Goal: Task Accomplishment & Management: Manage account settings

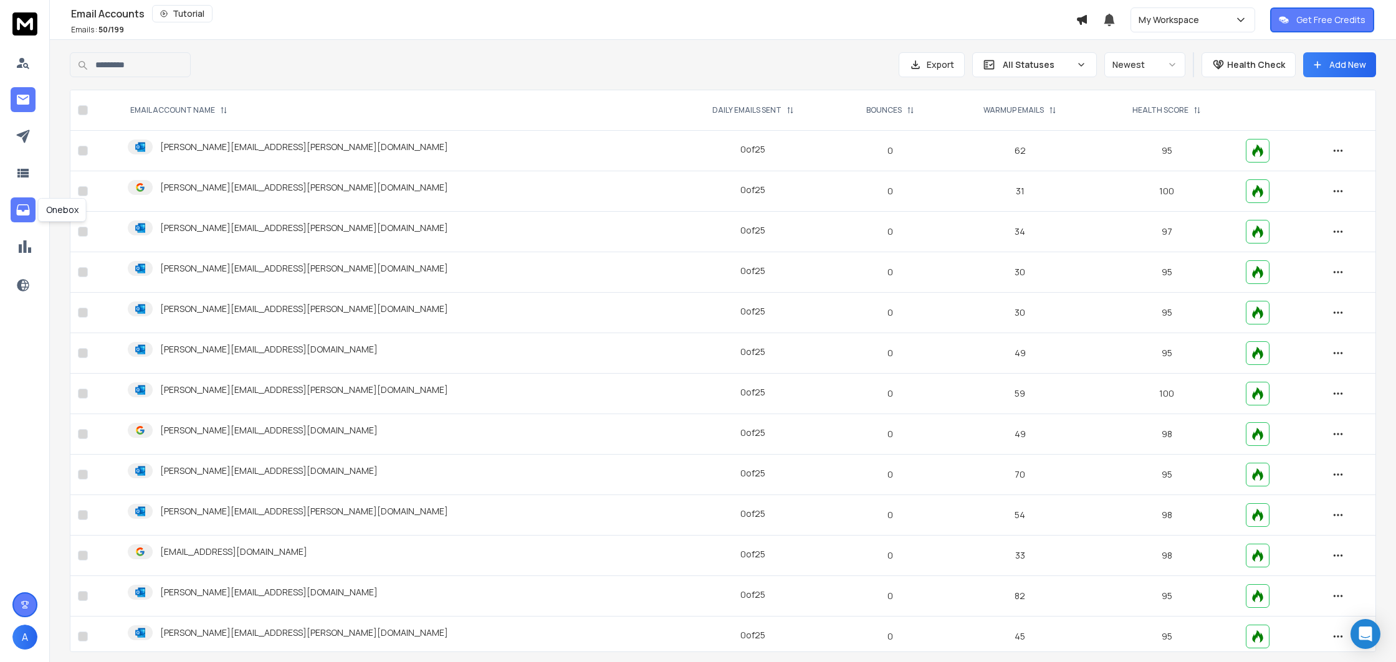
click at [21, 207] on icon at bounding box center [23, 210] width 15 height 15
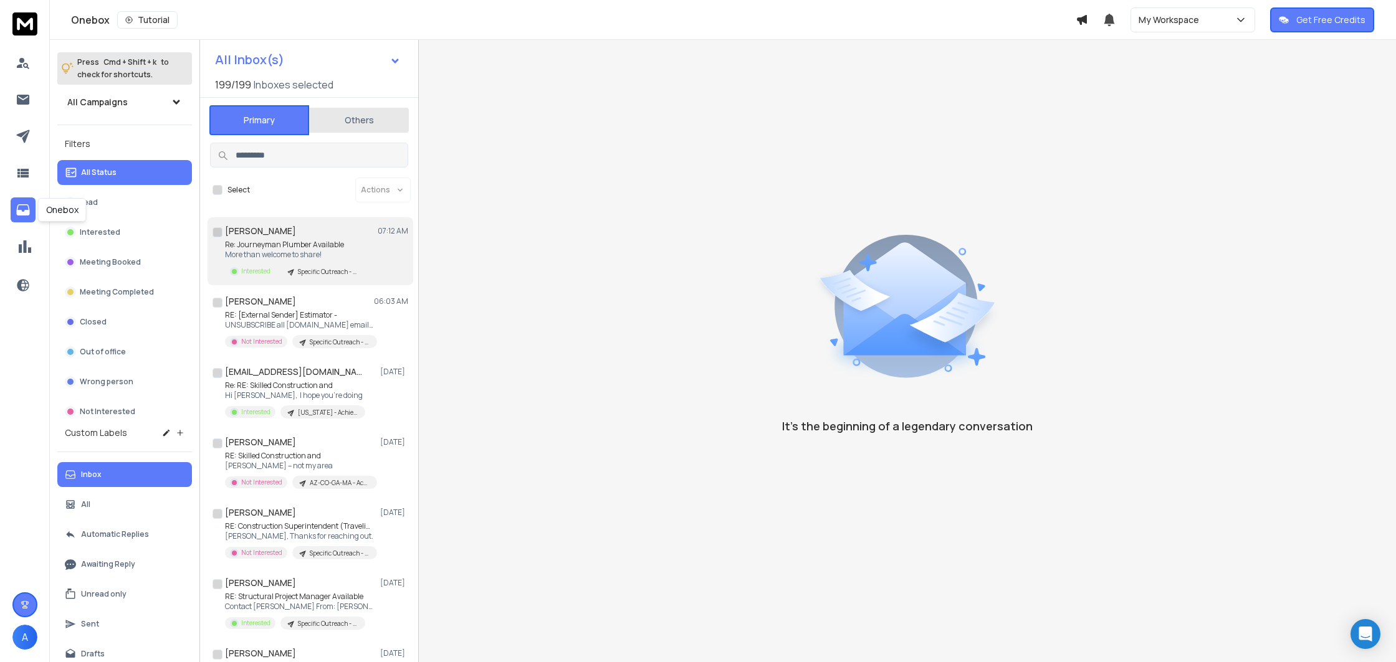
click at [256, 235] on h1 "[PERSON_NAME]" at bounding box center [260, 231] width 71 height 12
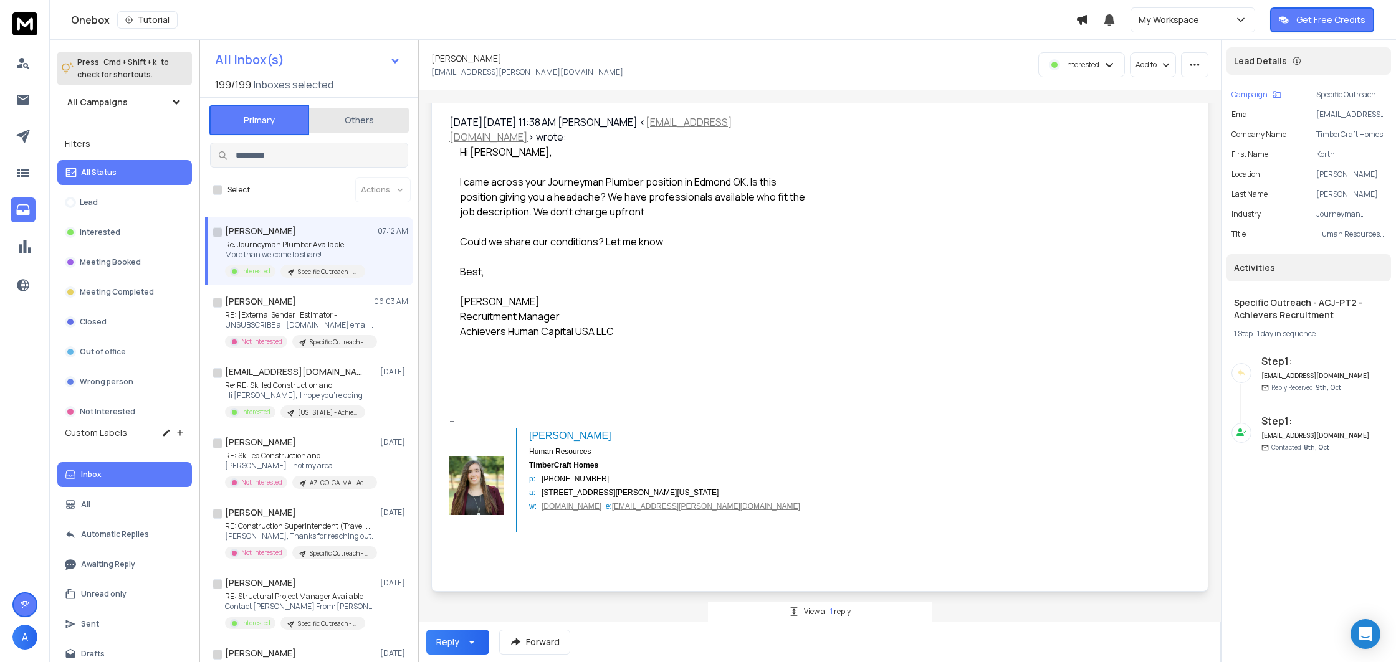
scroll to position [180, 0]
click at [557, 507] on link "www.timbercraft.co" at bounding box center [572, 510] width 60 height 9
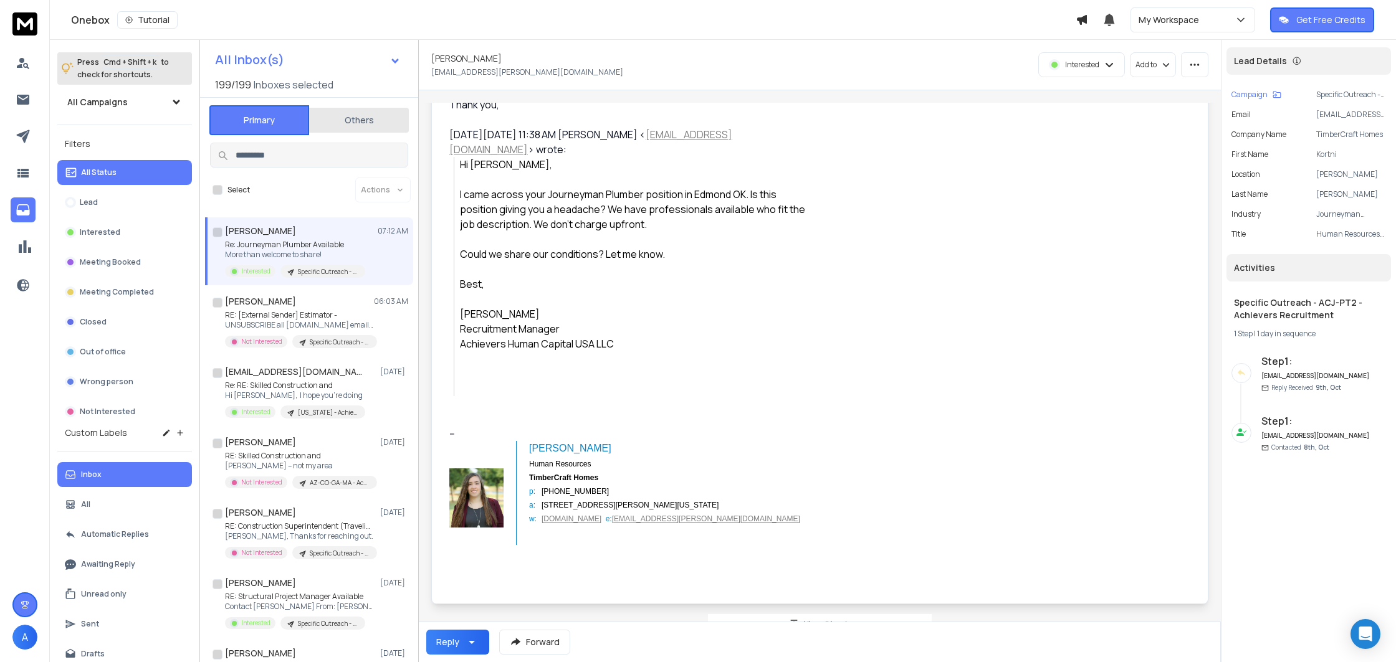
scroll to position [0, 0]
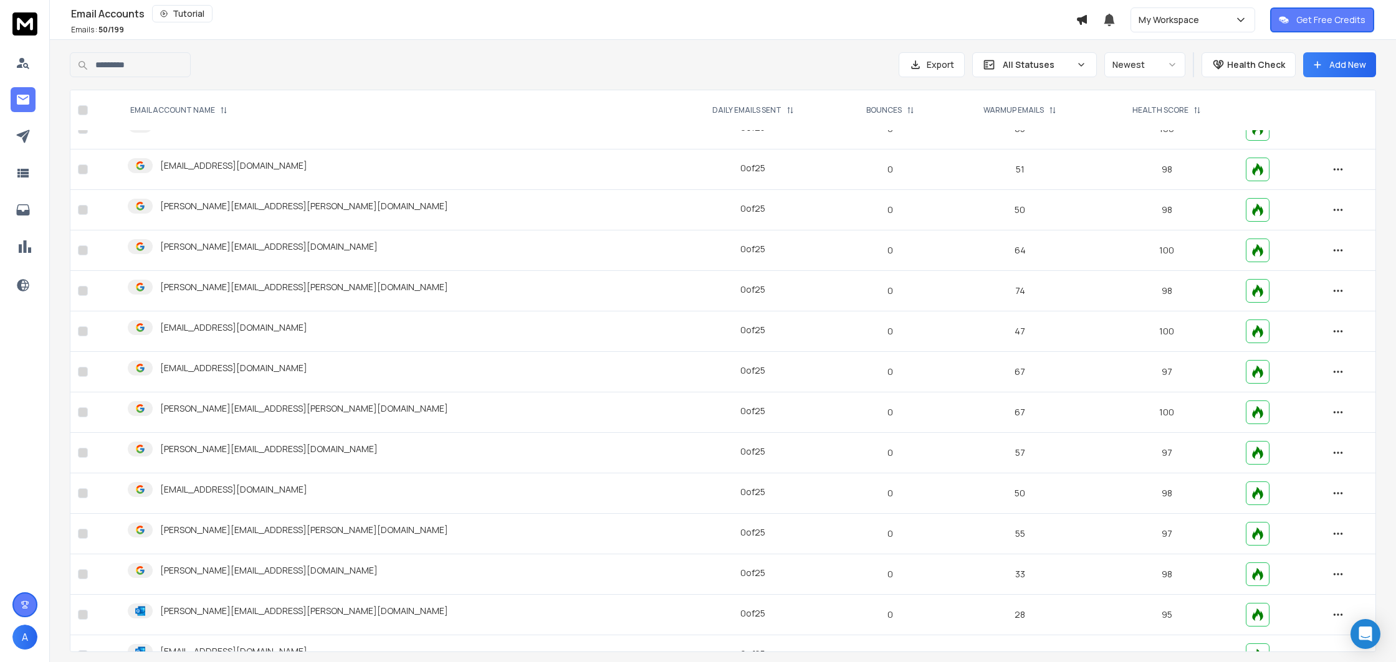
scroll to position [1534, 0]
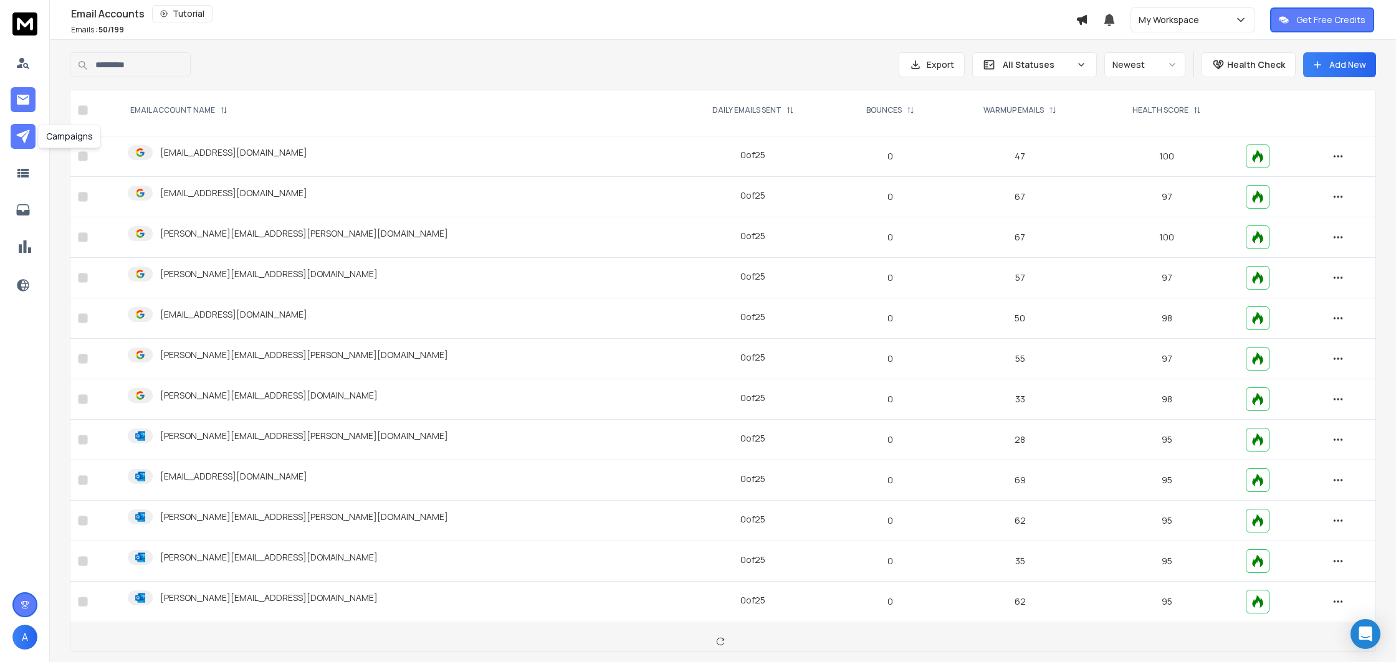
click at [17, 133] on icon at bounding box center [23, 136] width 15 height 15
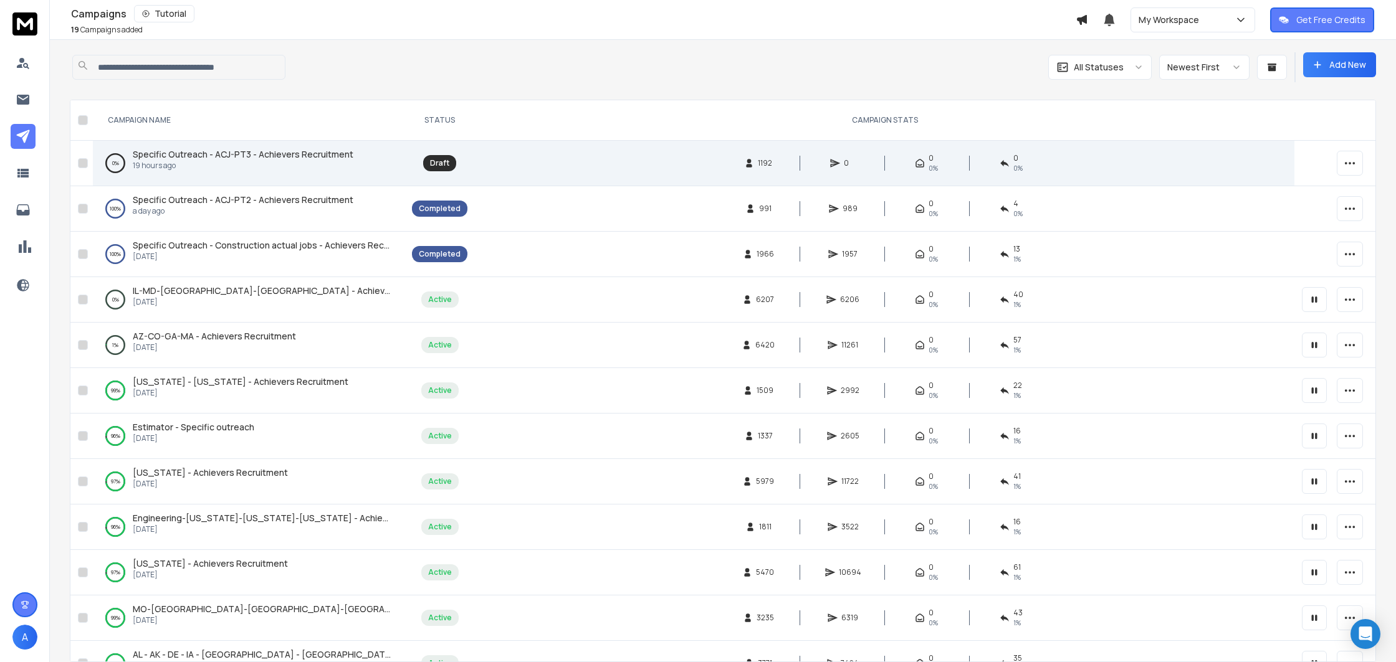
click at [213, 170] on p "19 hours ago" at bounding box center [243, 166] width 221 height 10
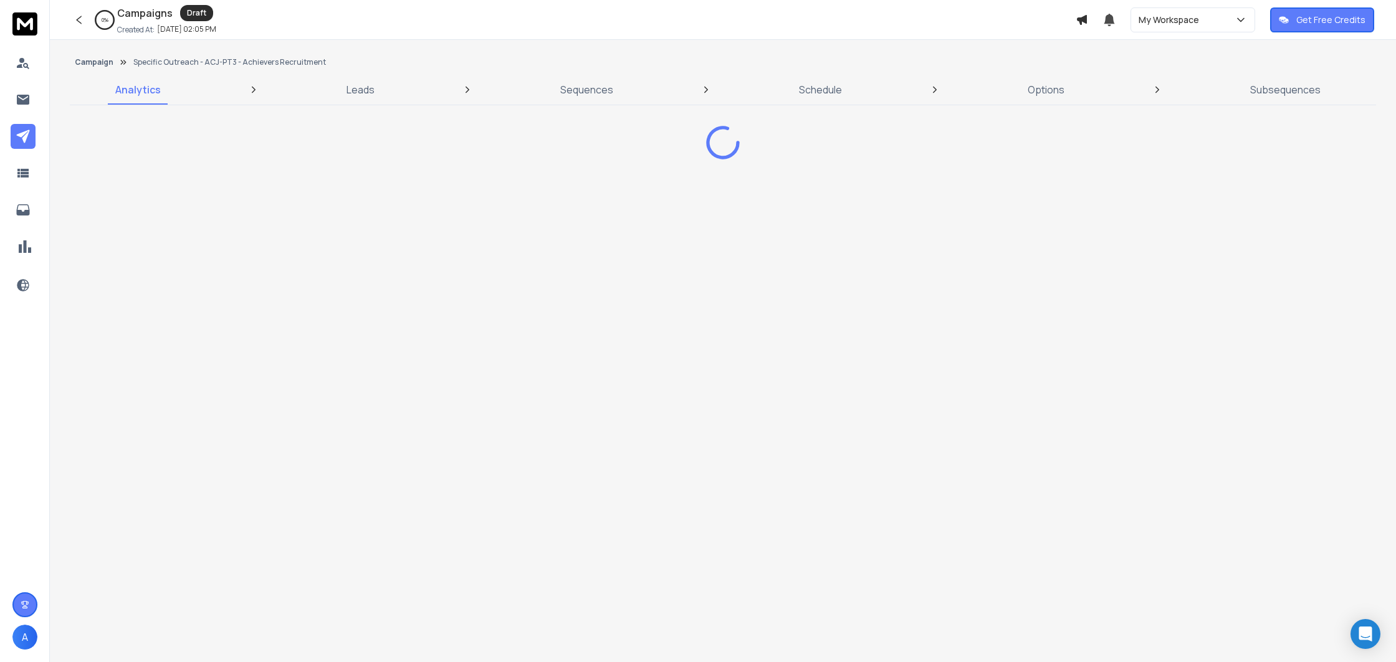
click at [540, 68] on div "Campaign Specific Outreach - ACJ-PT3 - Achievers Recruitment" at bounding box center [723, 62] width 1306 height 20
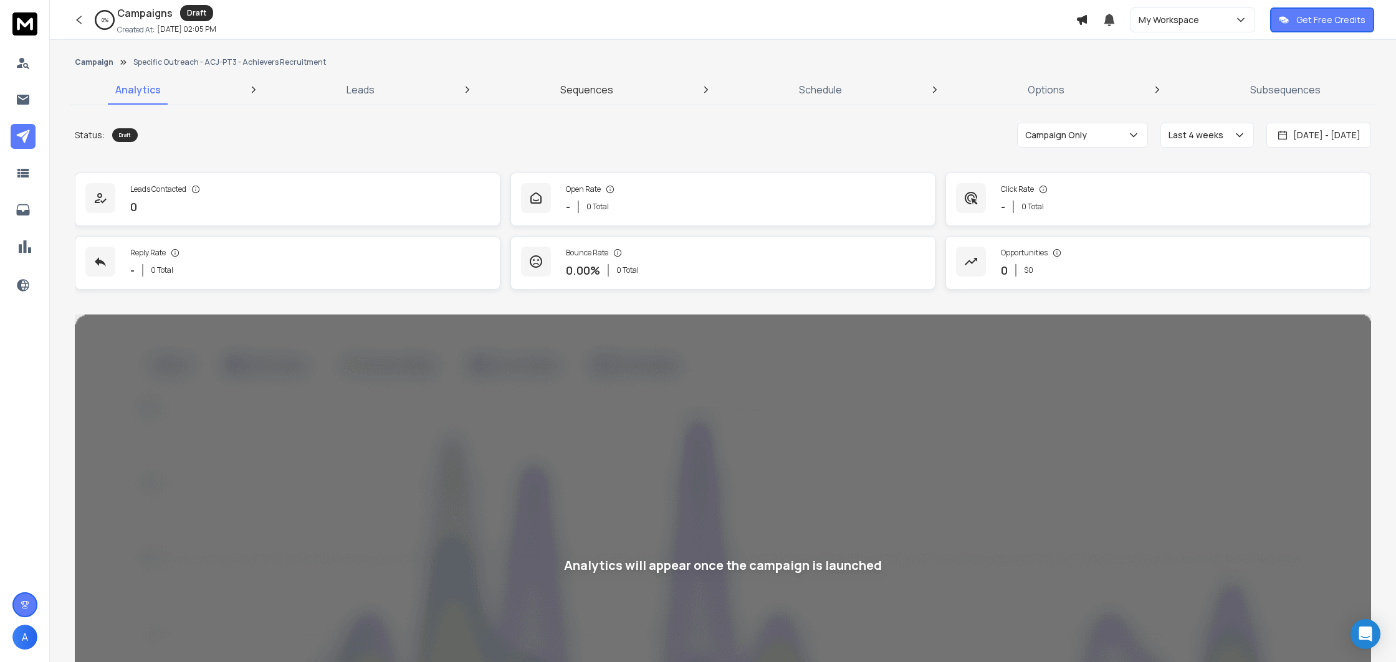
click at [570, 87] on p "Sequences" at bounding box center [586, 89] width 53 height 15
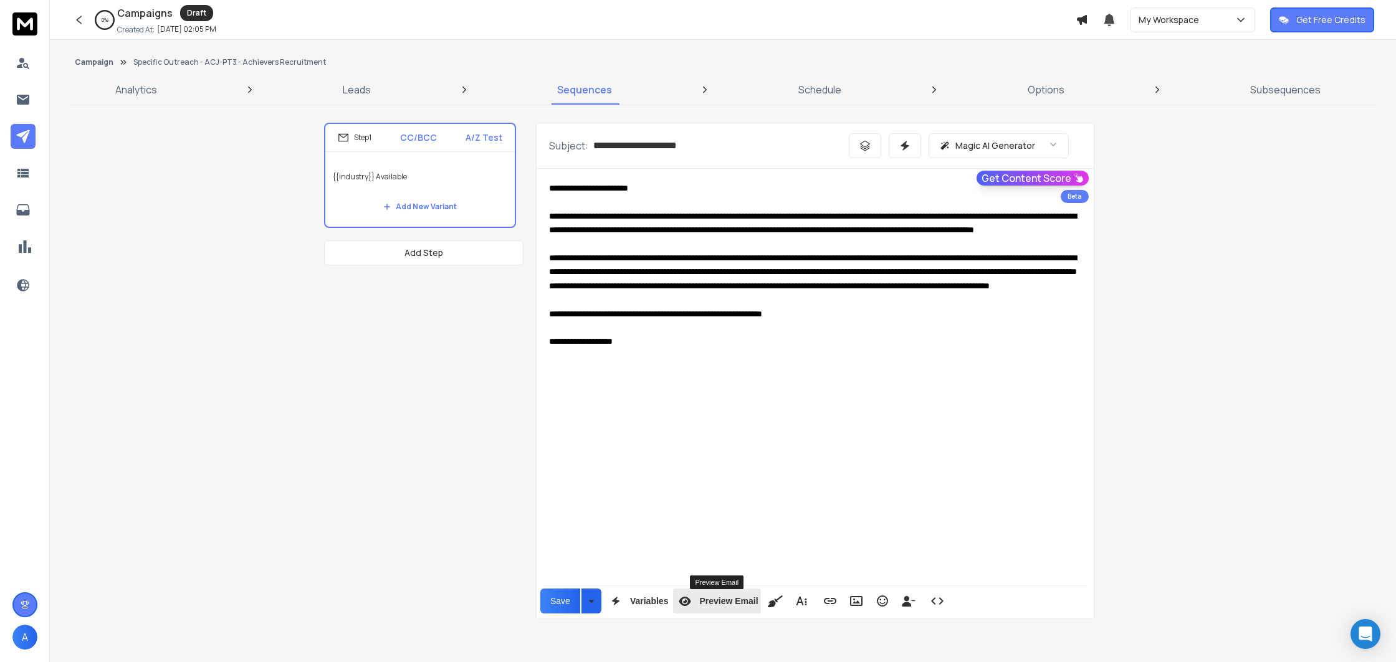
click at [742, 604] on span "Preview Email" at bounding box center [729, 601] width 64 height 11
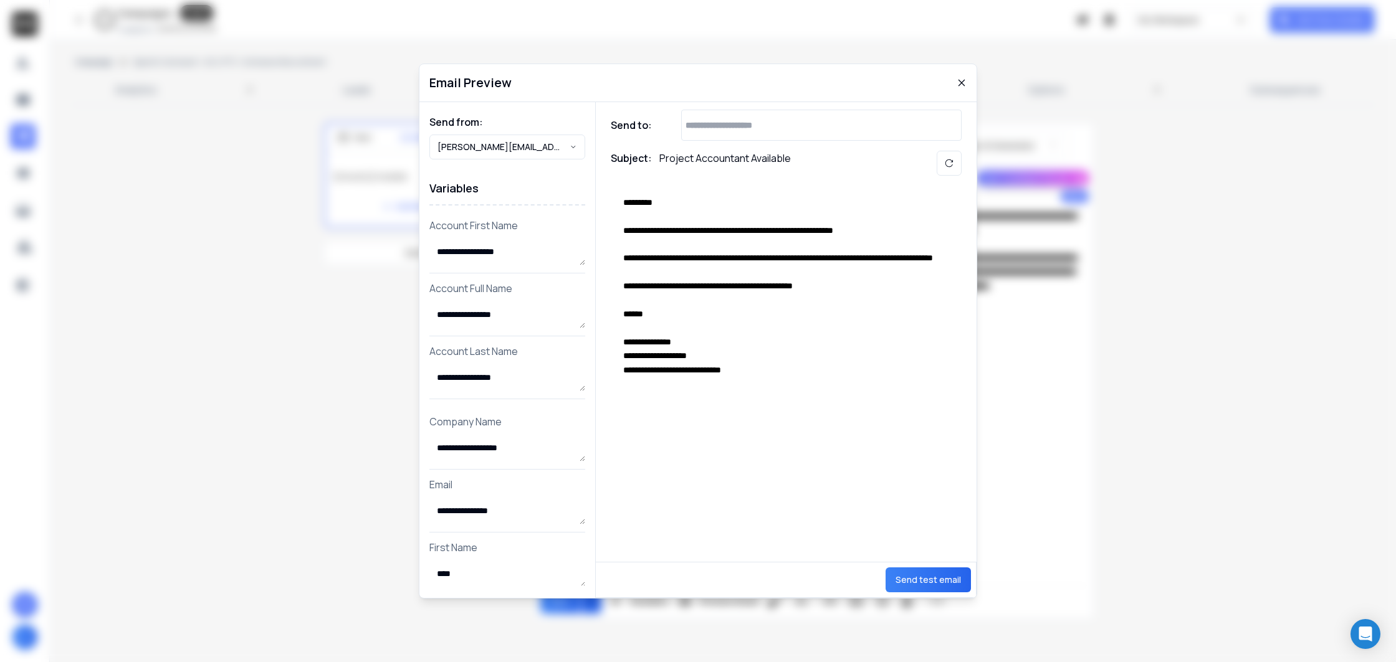
click at [1051, 327] on div "**********" at bounding box center [698, 331] width 1396 height 560
click at [954, 90] on div "Email Preview" at bounding box center [697, 82] width 557 height 37
click at [969, 82] on div "Email Preview" at bounding box center [697, 82] width 557 height 37
click at [962, 84] on icon at bounding box center [962, 82] width 7 height 7
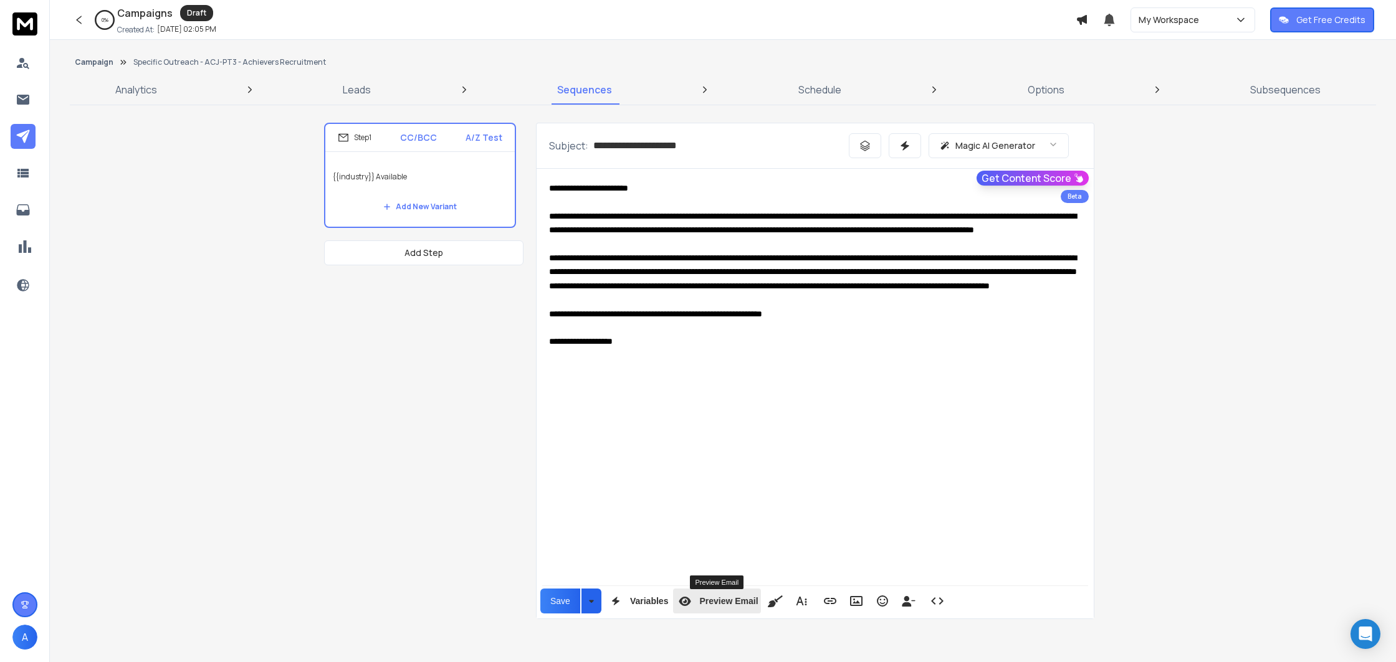
click at [721, 610] on div "Preview Email" at bounding box center [716, 601] width 87 height 21
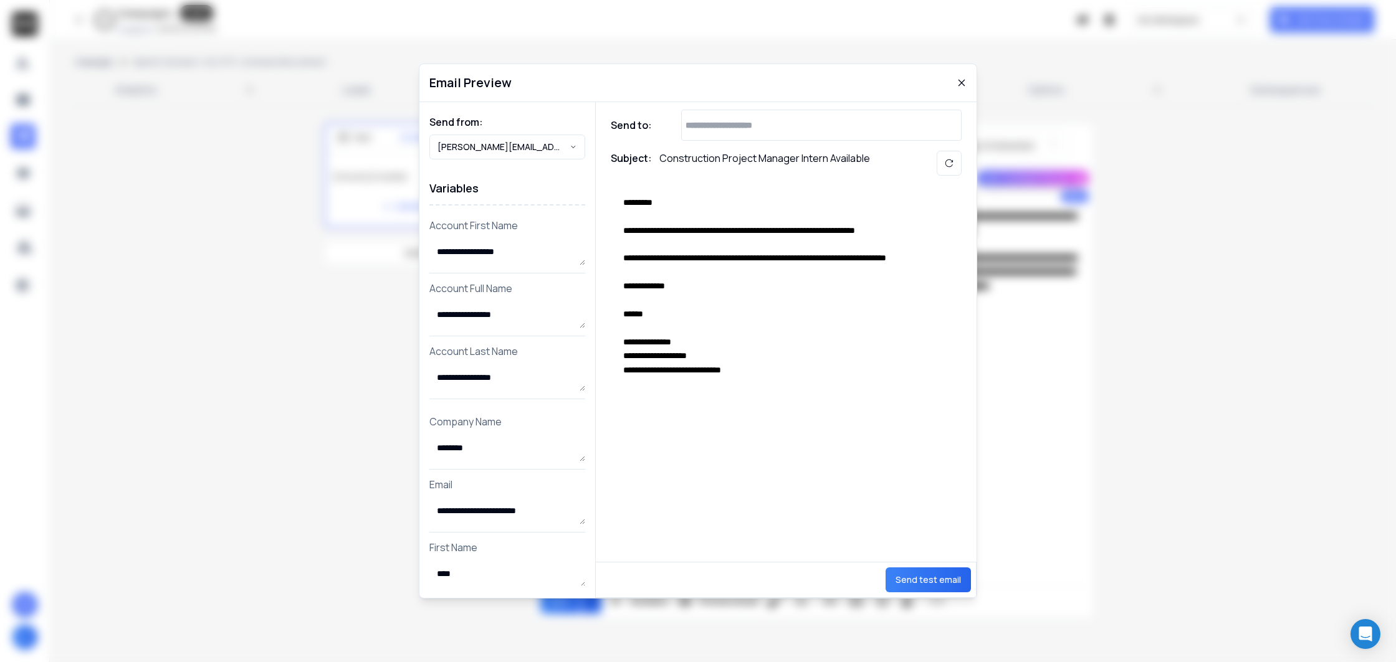
click at [963, 79] on icon at bounding box center [962, 83] width 10 height 10
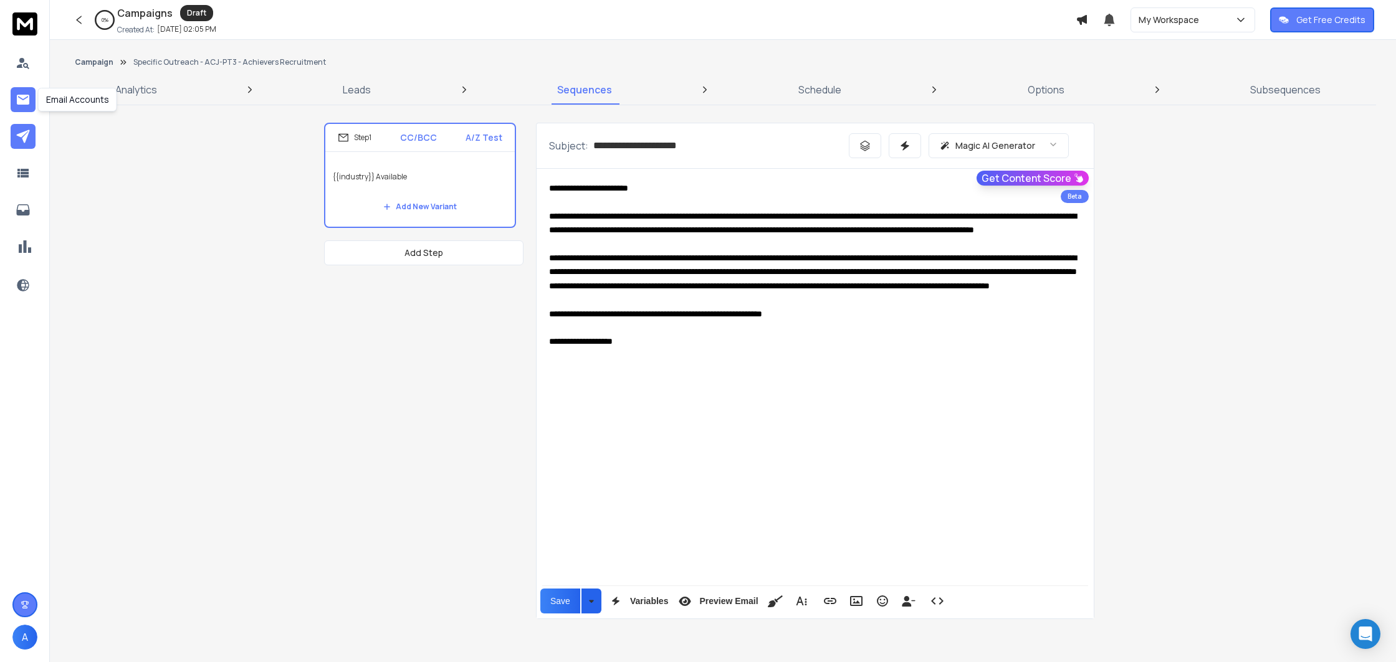
click at [27, 98] on icon at bounding box center [23, 100] width 12 height 10
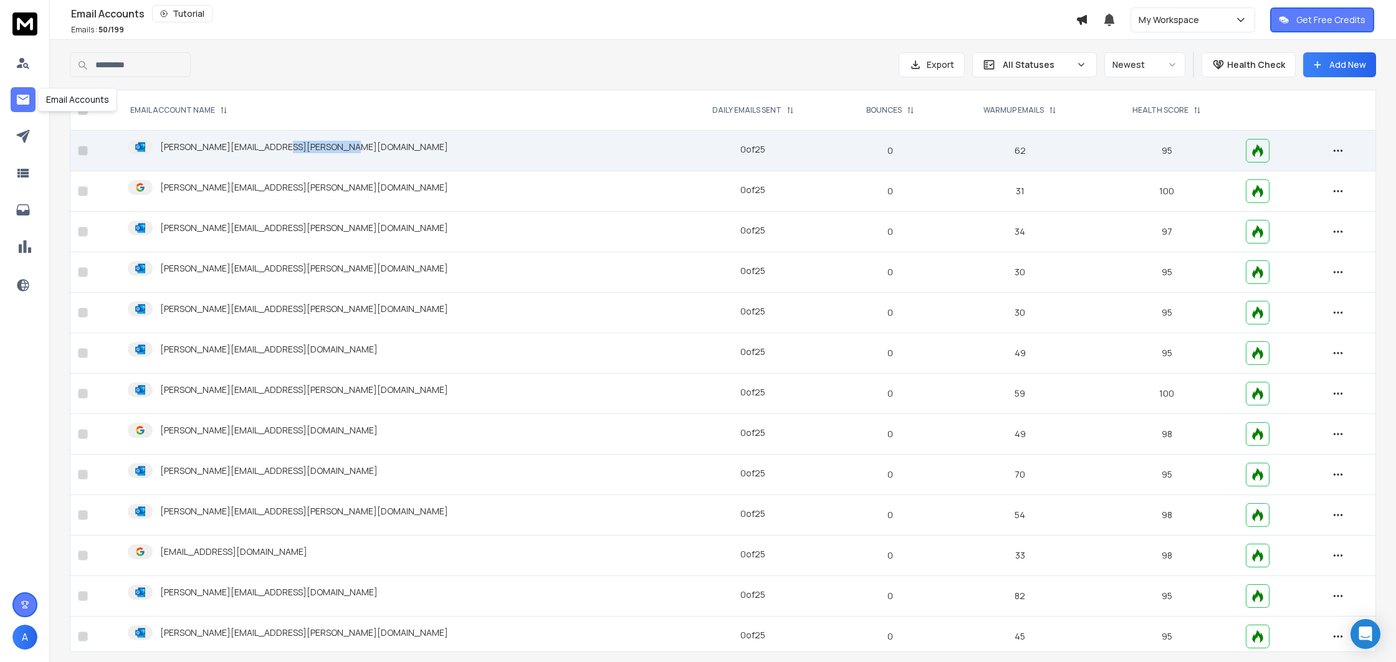
click at [269, 153] on div "[PERSON_NAME][EMAIL_ADDRESS][PERSON_NAME][DOMAIN_NAME]" at bounding box center [288, 147] width 320 height 15
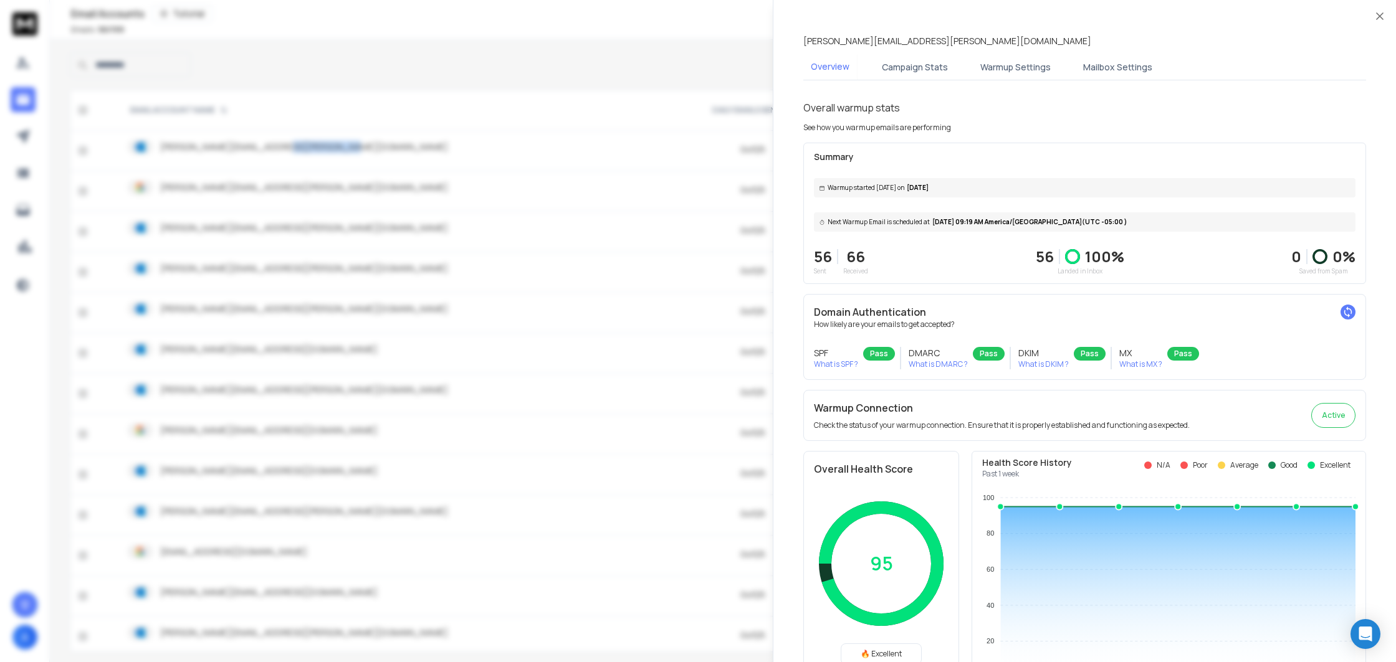
click at [902, 68] on button "Campaign Stats" at bounding box center [914, 67] width 81 height 27
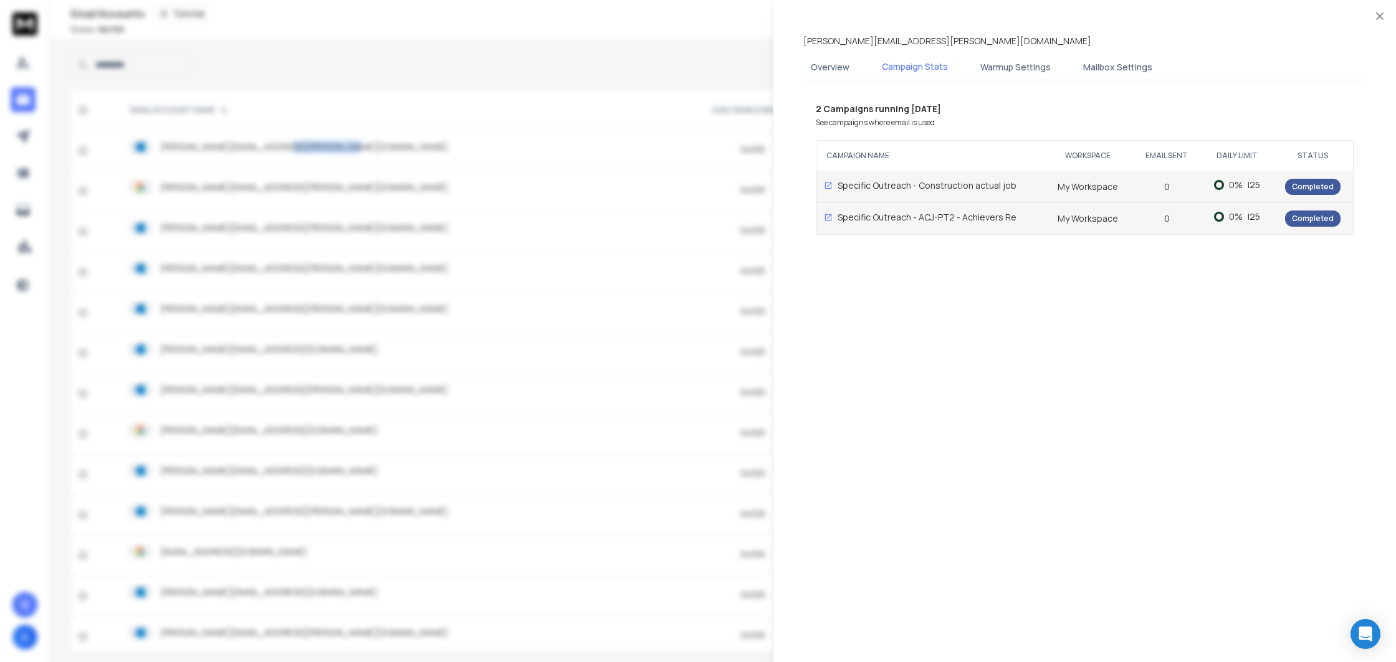
click at [1151, 70] on button "Mailbox Settings" at bounding box center [1118, 67] width 84 height 27
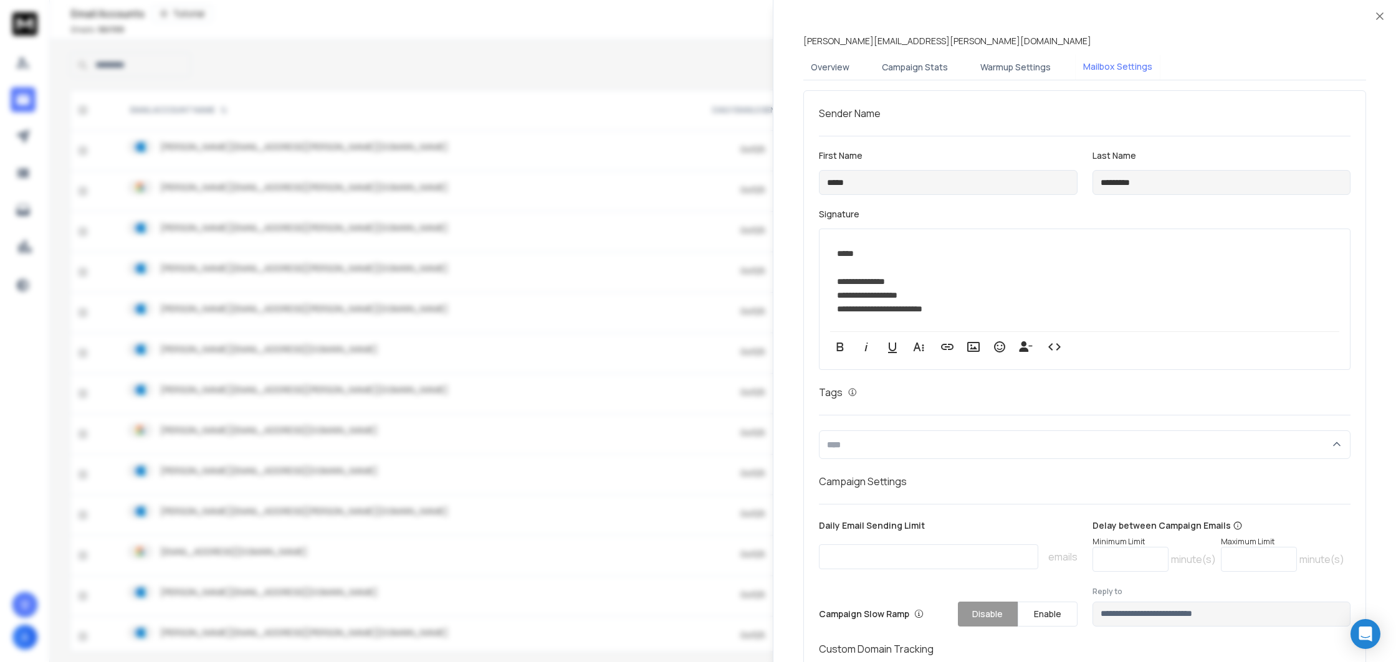
click at [1365, 11] on div "**********" at bounding box center [1084, 331] width 623 height 662
click at [1374, 11] on icon "button" at bounding box center [1380, 16] width 12 height 12
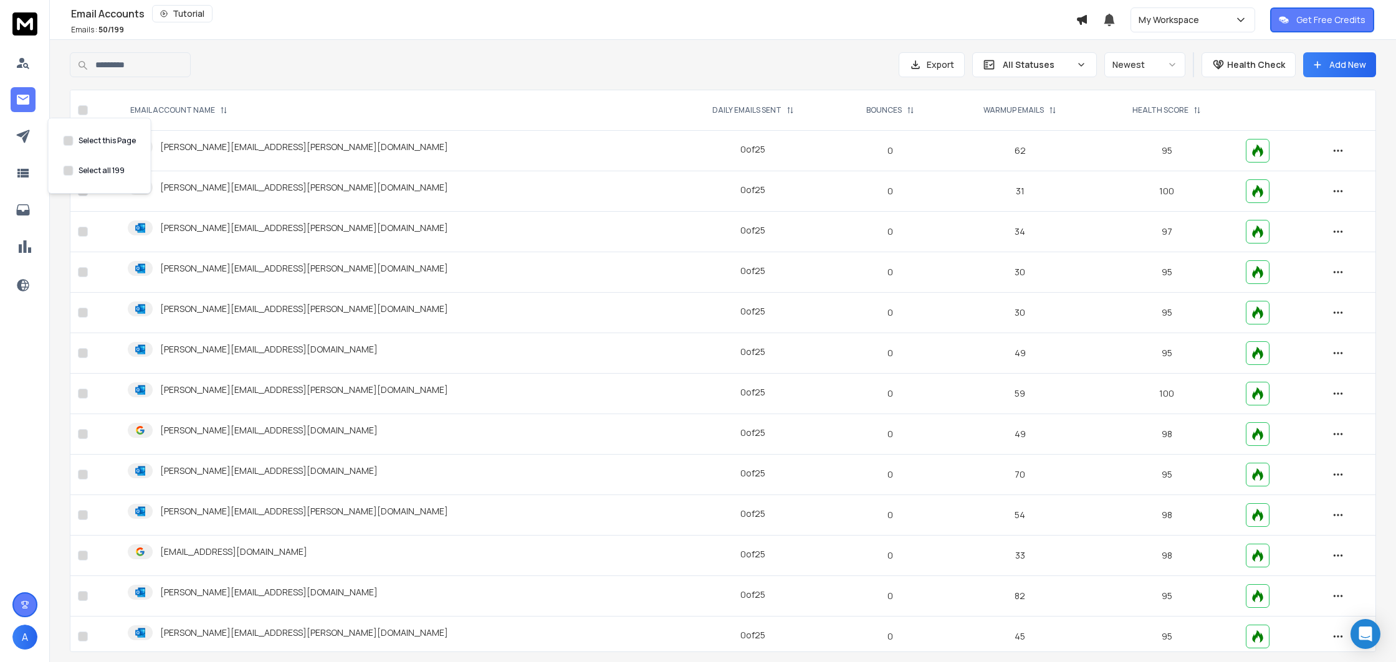
click at [84, 110] on button "Select this Page" at bounding box center [83, 110] width 10 height 10
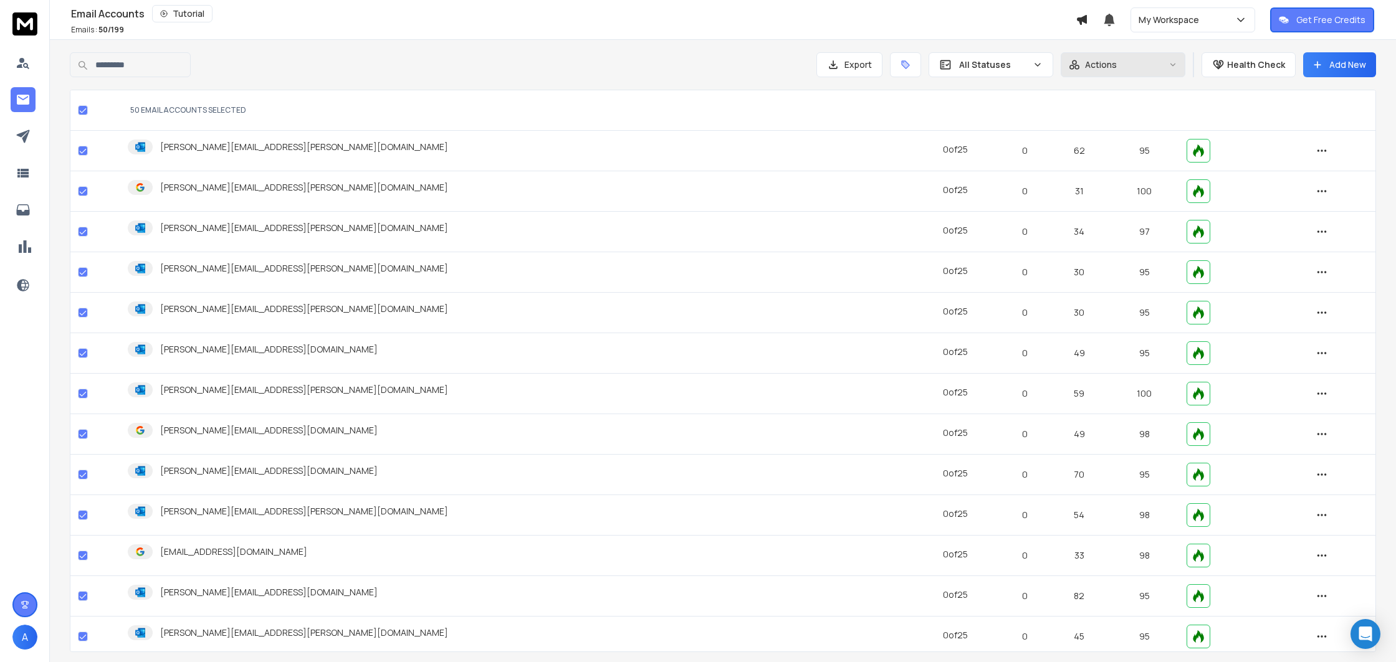
click at [1101, 64] on p "Actions" at bounding box center [1101, 65] width 32 height 12
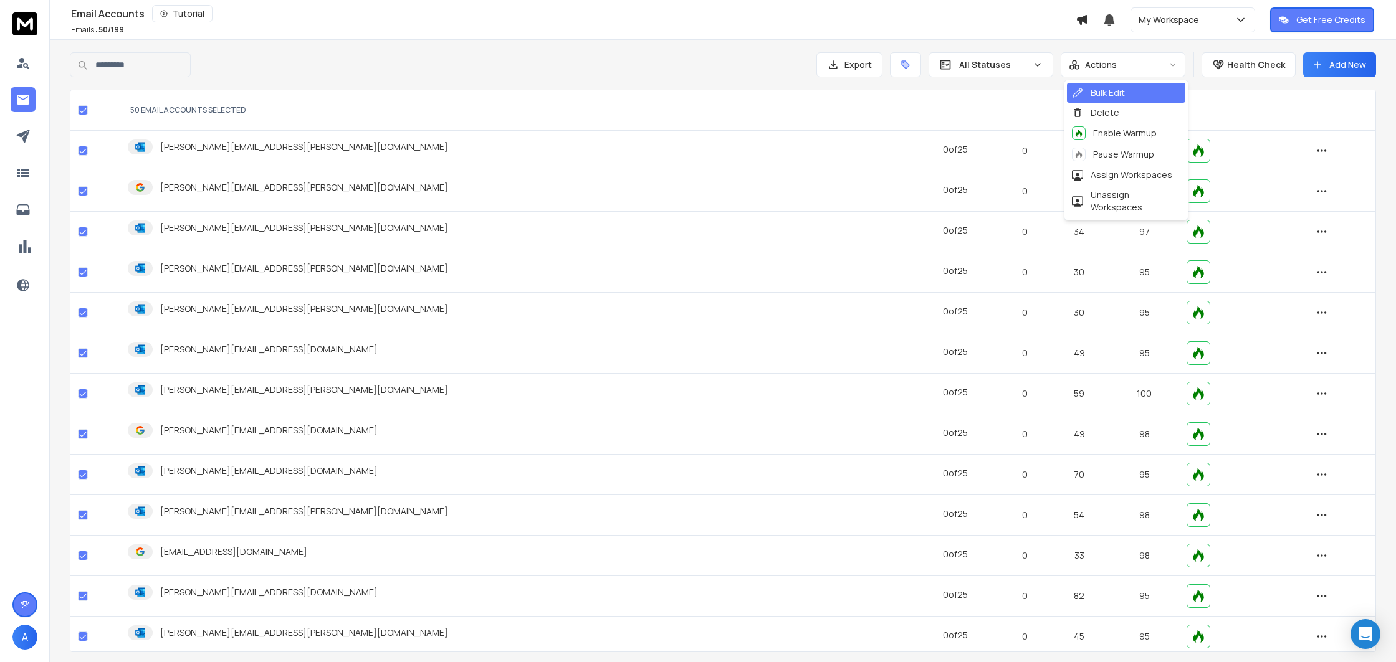
click at [1102, 96] on div "Bulk Edit" at bounding box center [1098, 93] width 53 height 12
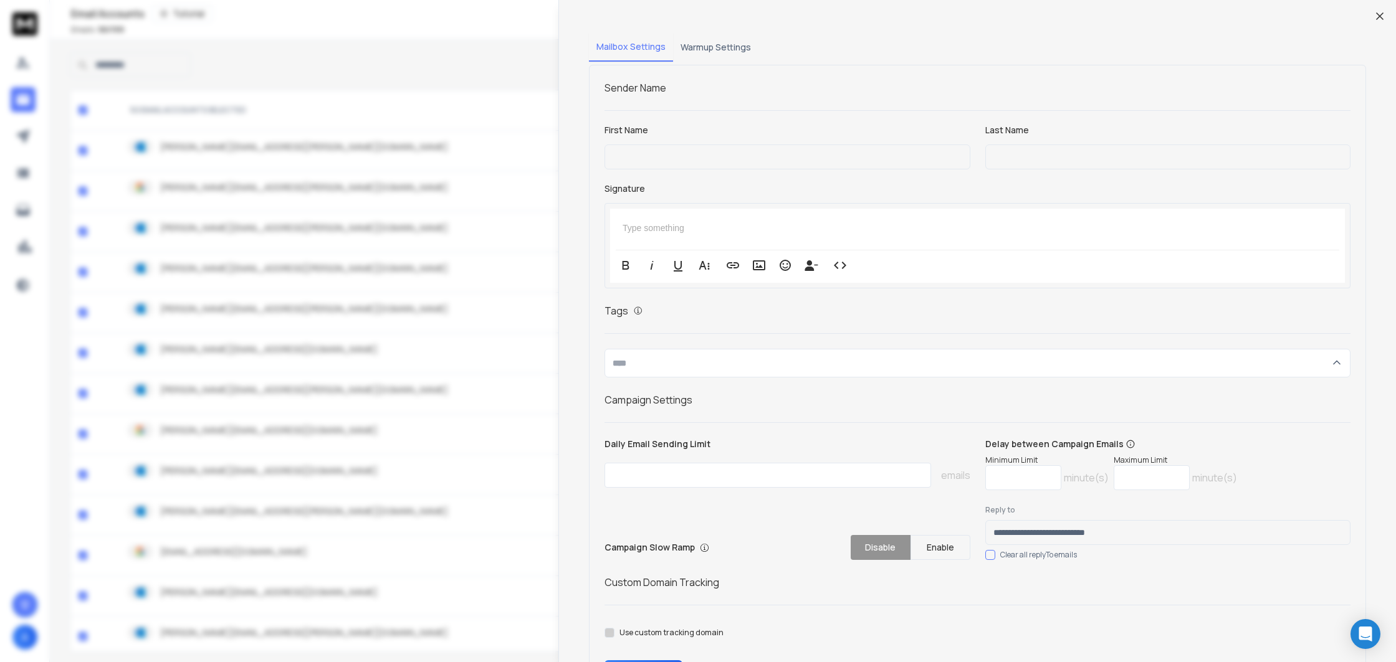
click at [1378, 20] on icon "button" at bounding box center [1380, 16] width 12 height 12
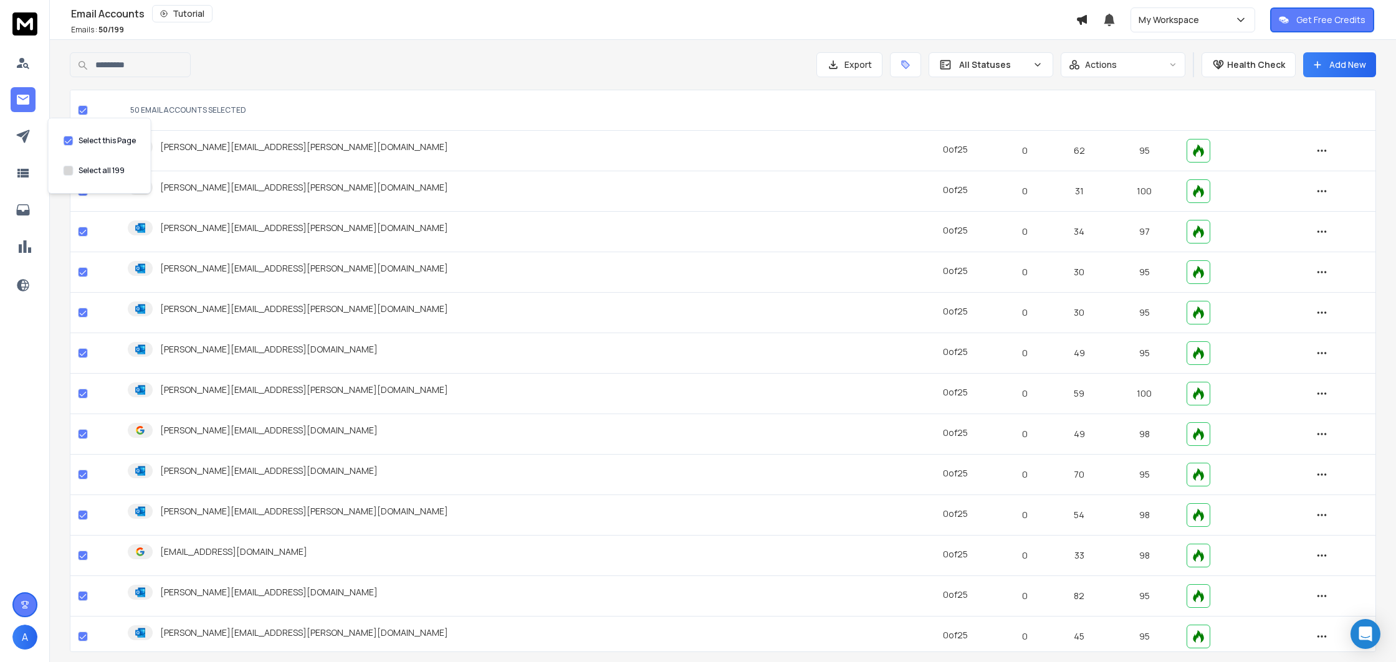
click at [85, 110] on button "Select this Page" at bounding box center [83, 110] width 10 height 10
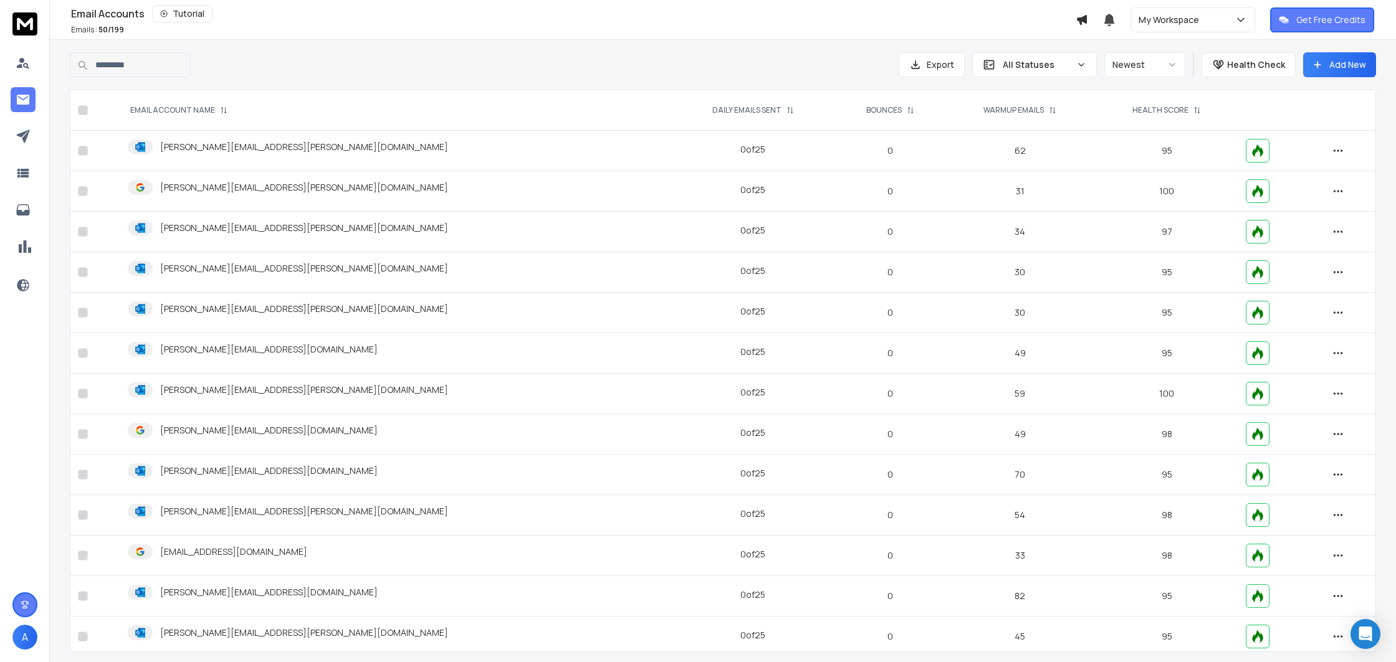
click at [990, 60] on icon at bounding box center [989, 64] width 11 height 9
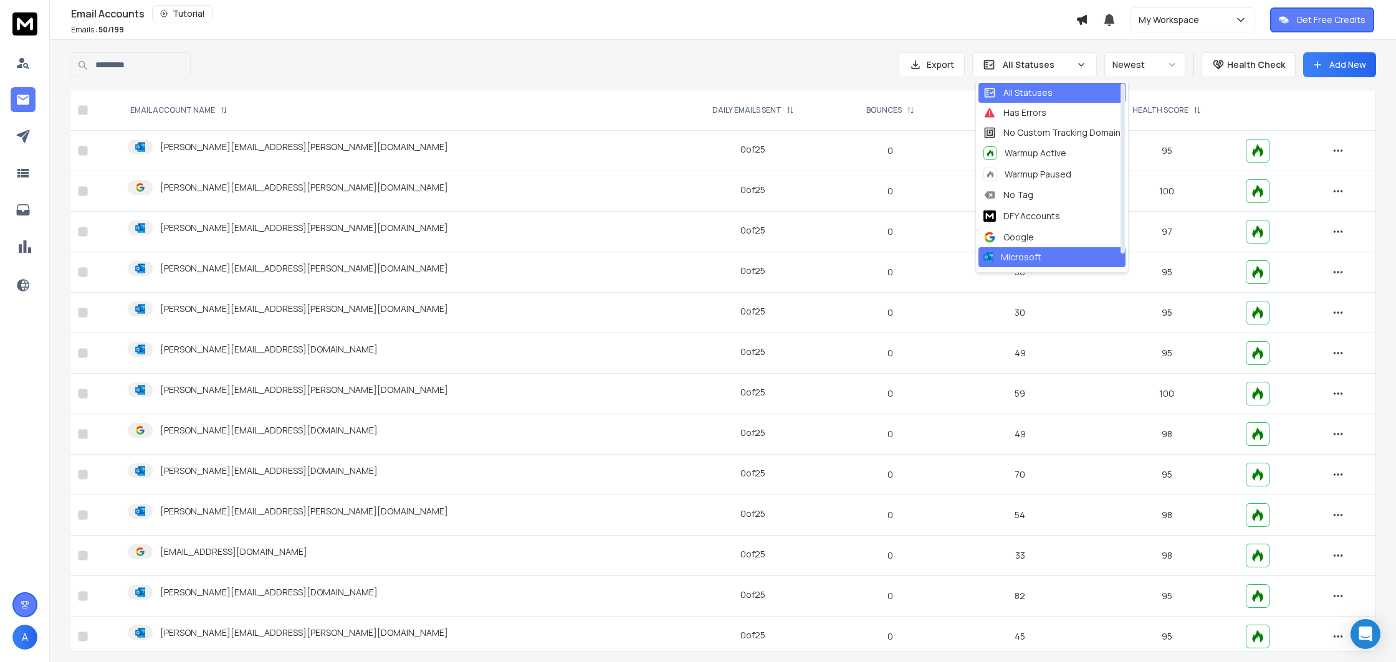
click at [1028, 254] on div "Microsoft" at bounding box center [1012, 257] width 58 height 12
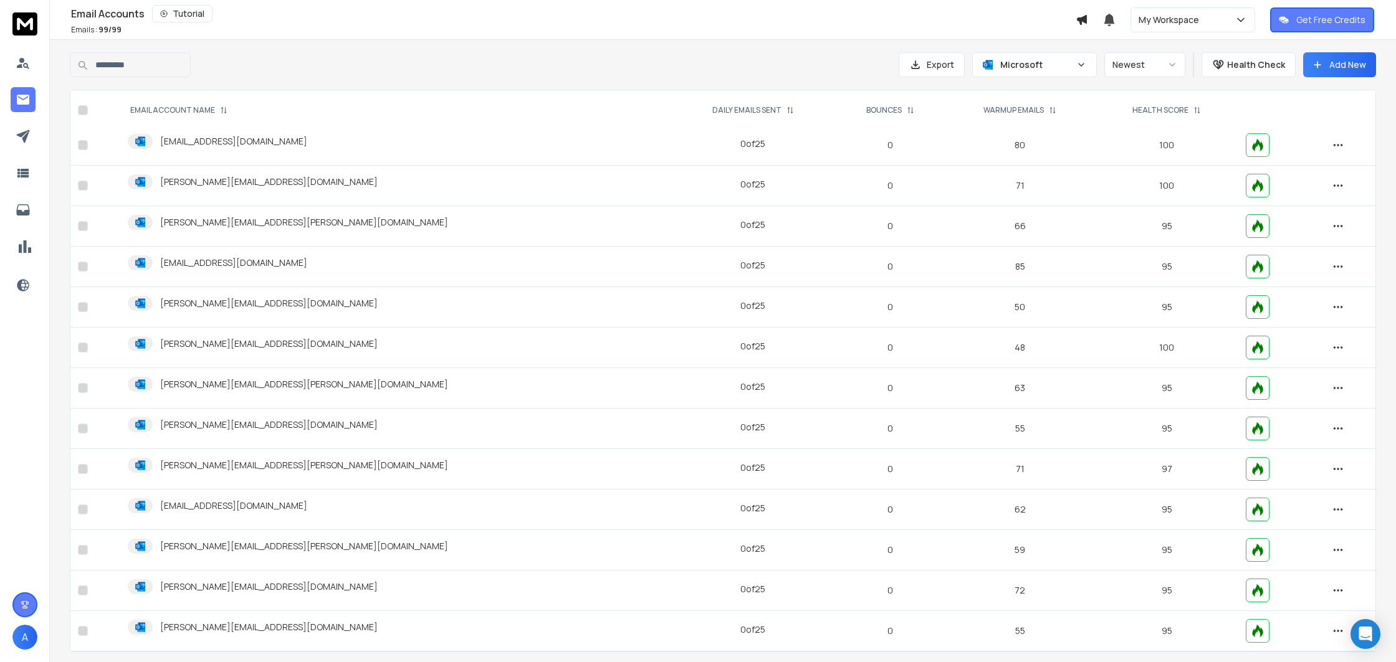
scroll to position [2641, 0]
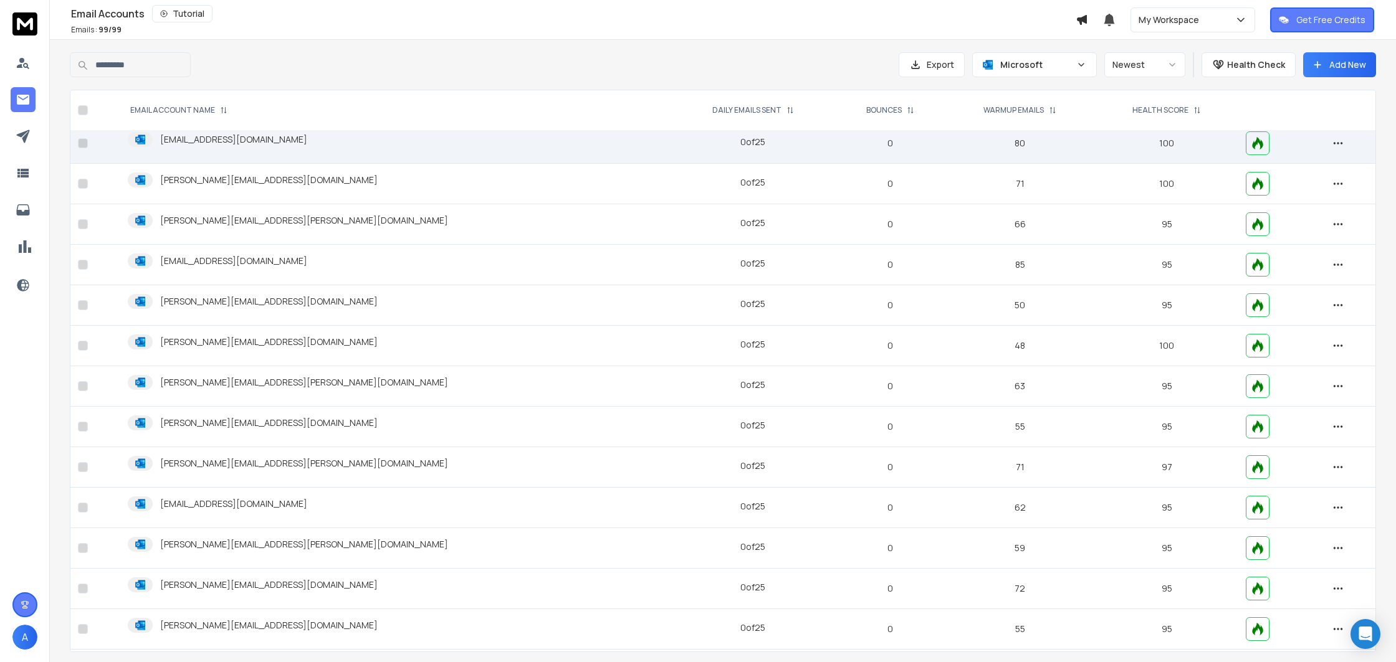
click at [522, 138] on div "[EMAIL_ADDRESS][DOMAIN_NAME]" at bounding box center [395, 139] width 535 height 15
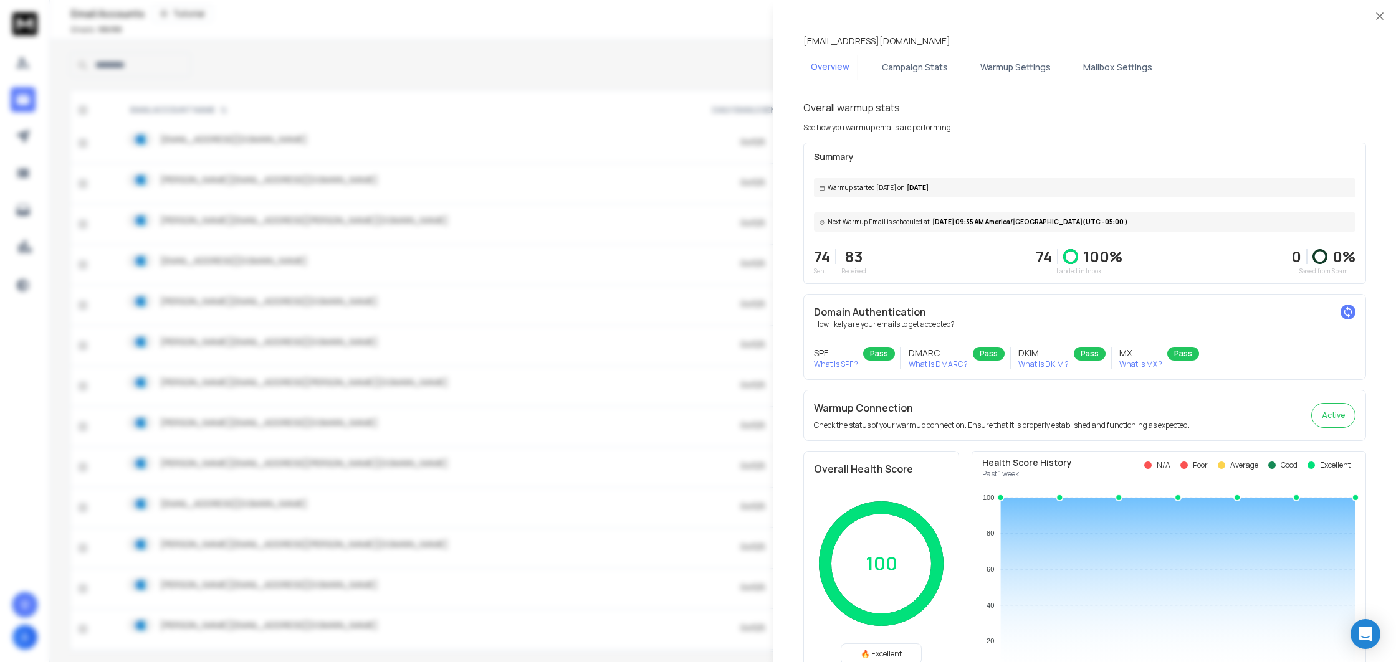
click at [1084, 65] on button "Mailbox Settings" at bounding box center [1118, 67] width 84 height 27
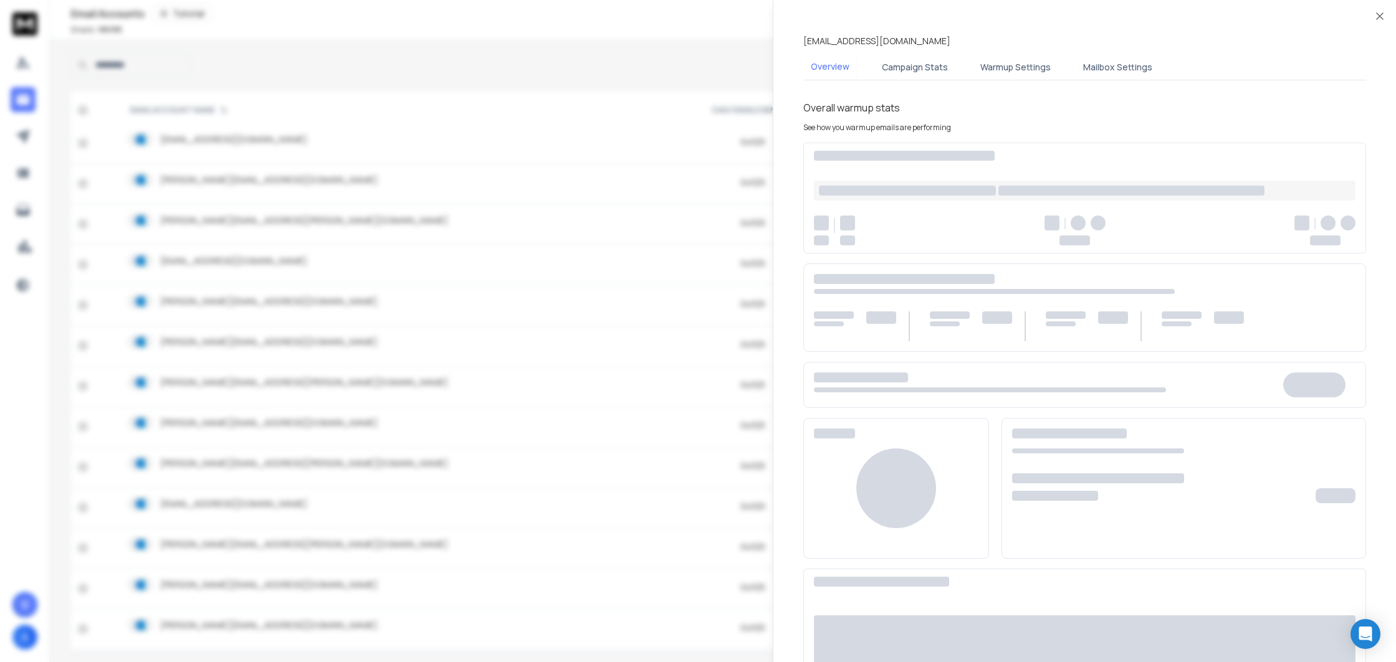
click at [583, 16] on div at bounding box center [698, 331] width 1396 height 662
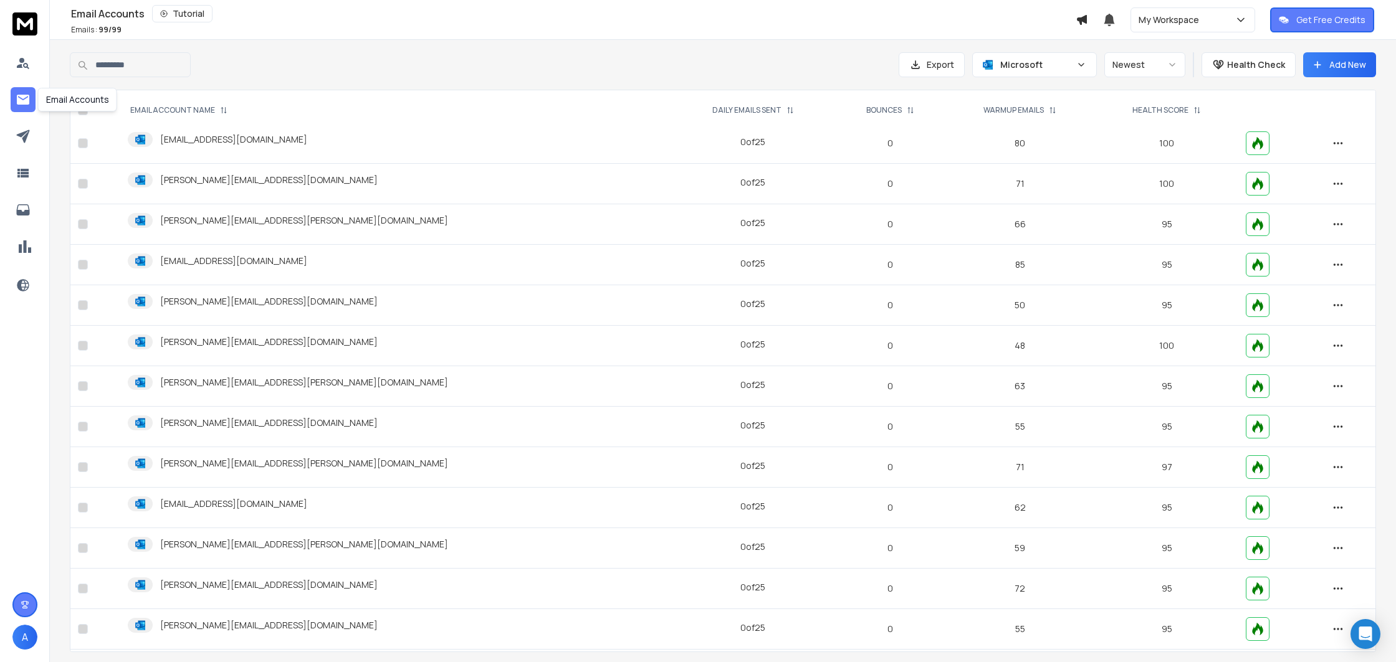
click at [14, 102] on link at bounding box center [23, 99] width 25 height 25
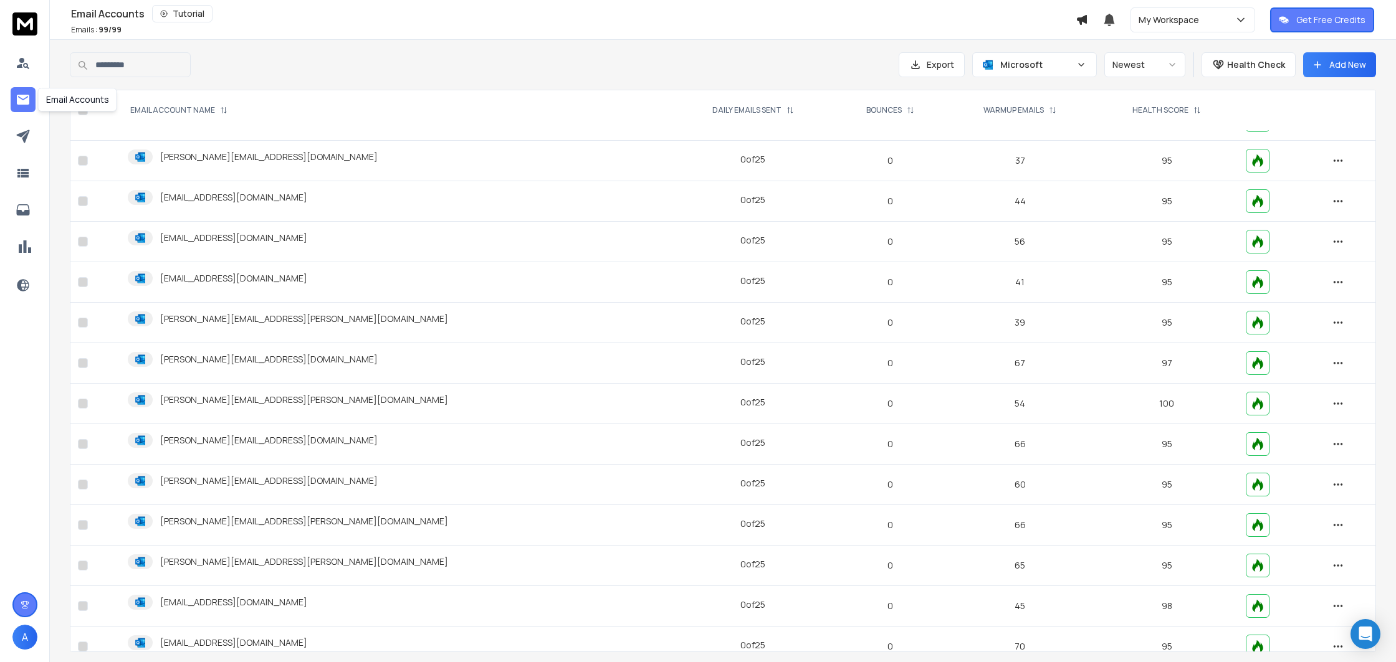
scroll to position [3499, 0]
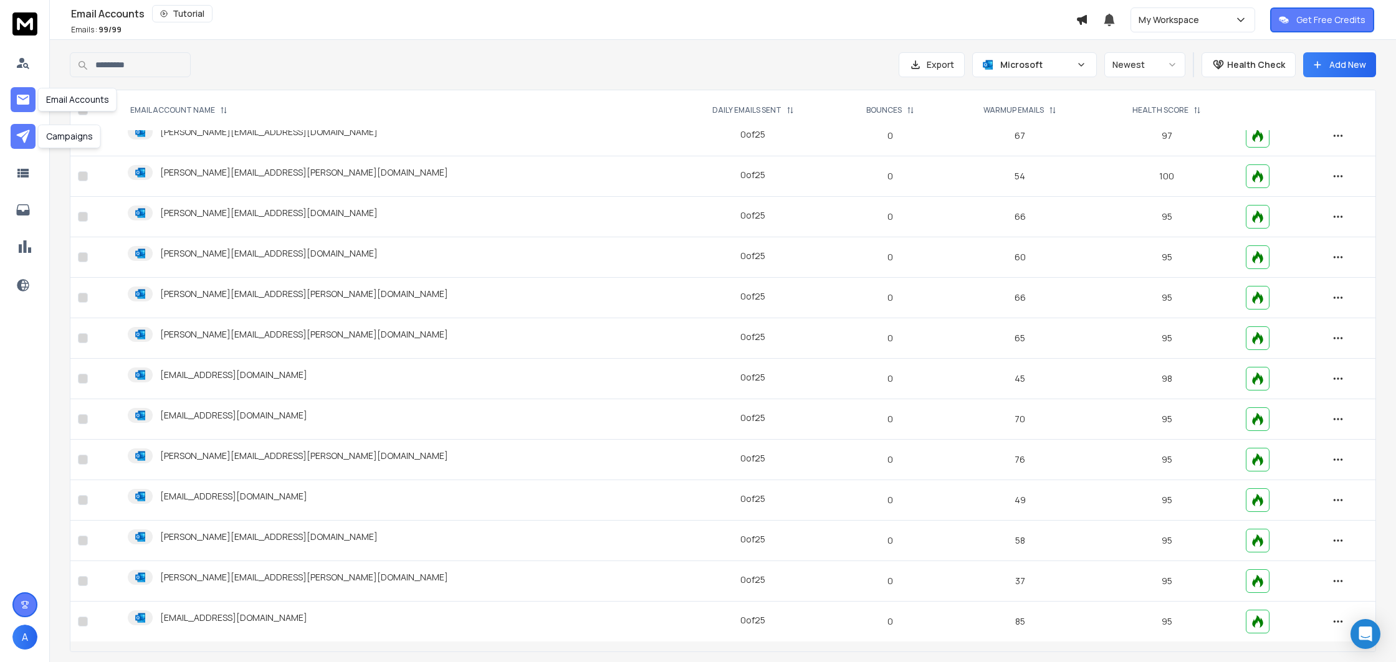
click at [22, 140] on icon at bounding box center [22, 136] width 13 height 13
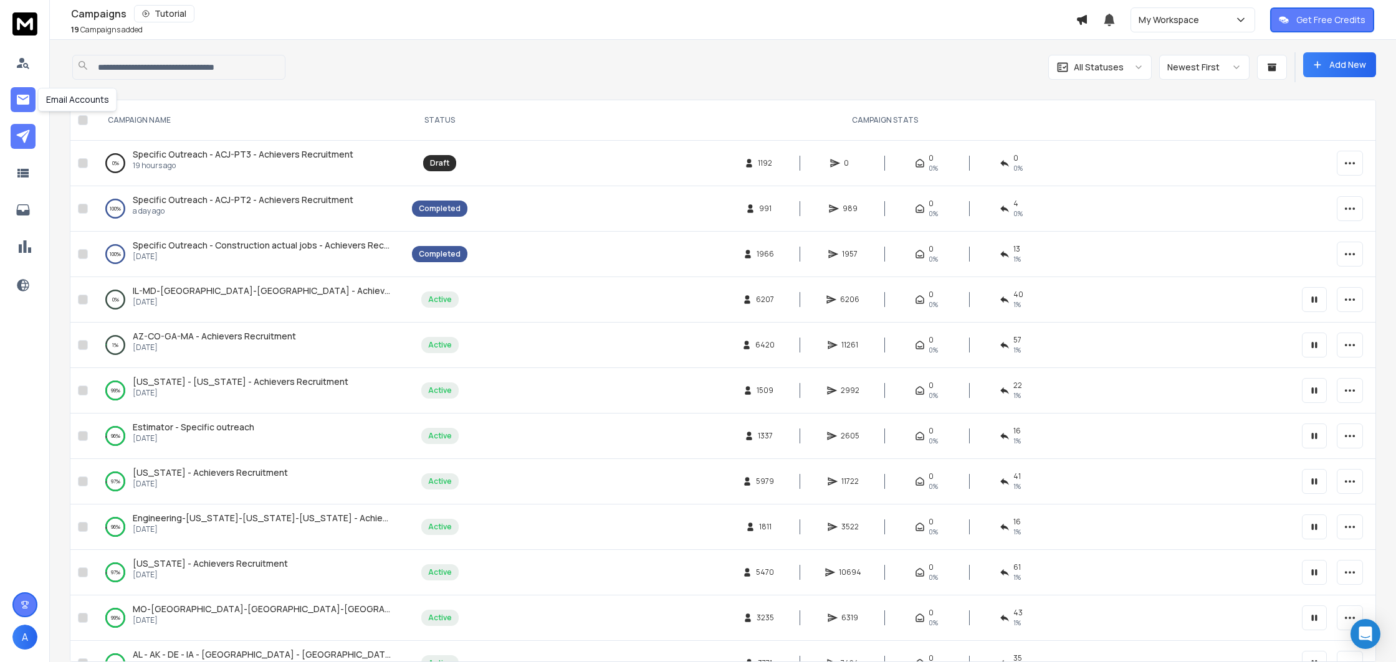
click at [12, 101] on link at bounding box center [23, 99] width 25 height 25
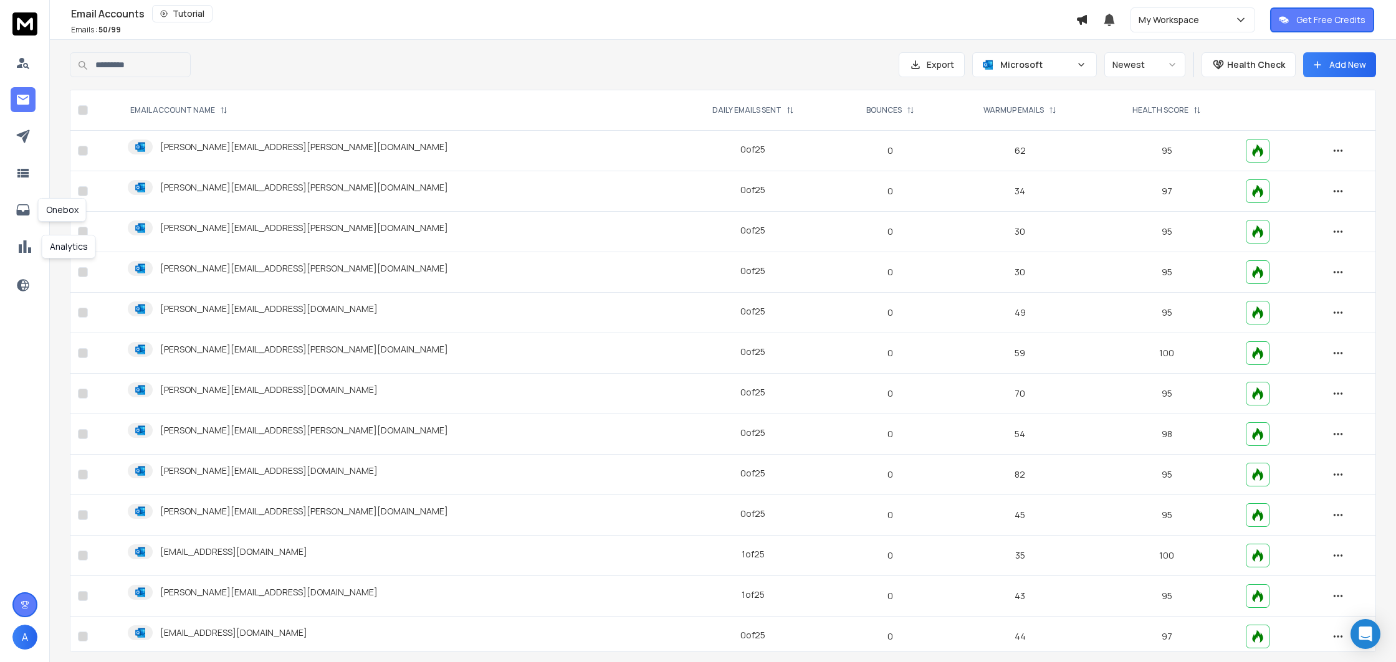
click at [23, 189] on div at bounding box center [25, 175] width 29 height 29
click at [28, 213] on icon at bounding box center [22, 209] width 13 height 11
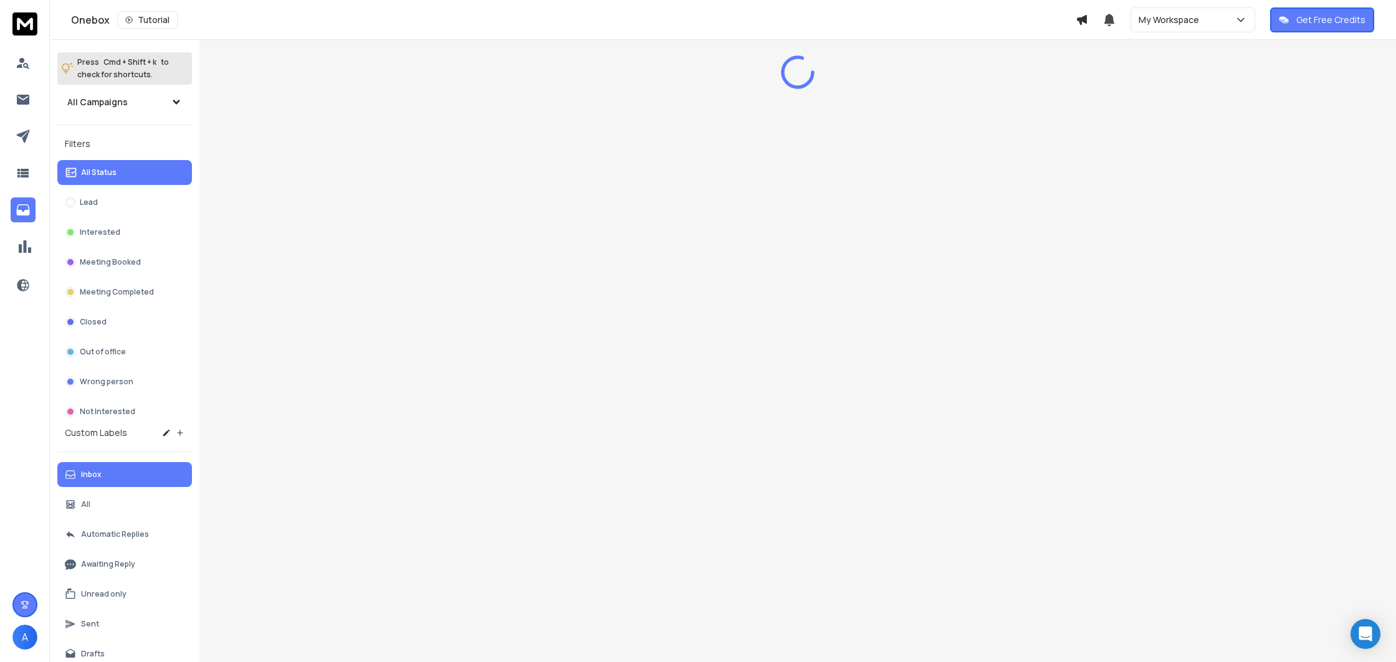
click at [118, 607] on div "Inbox All Automatic Replies Awaiting Reply Unread only Sent Drafts Archive" at bounding box center [124, 579] width 135 height 234
click at [113, 619] on button "Sent" at bounding box center [124, 624] width 135 height 25
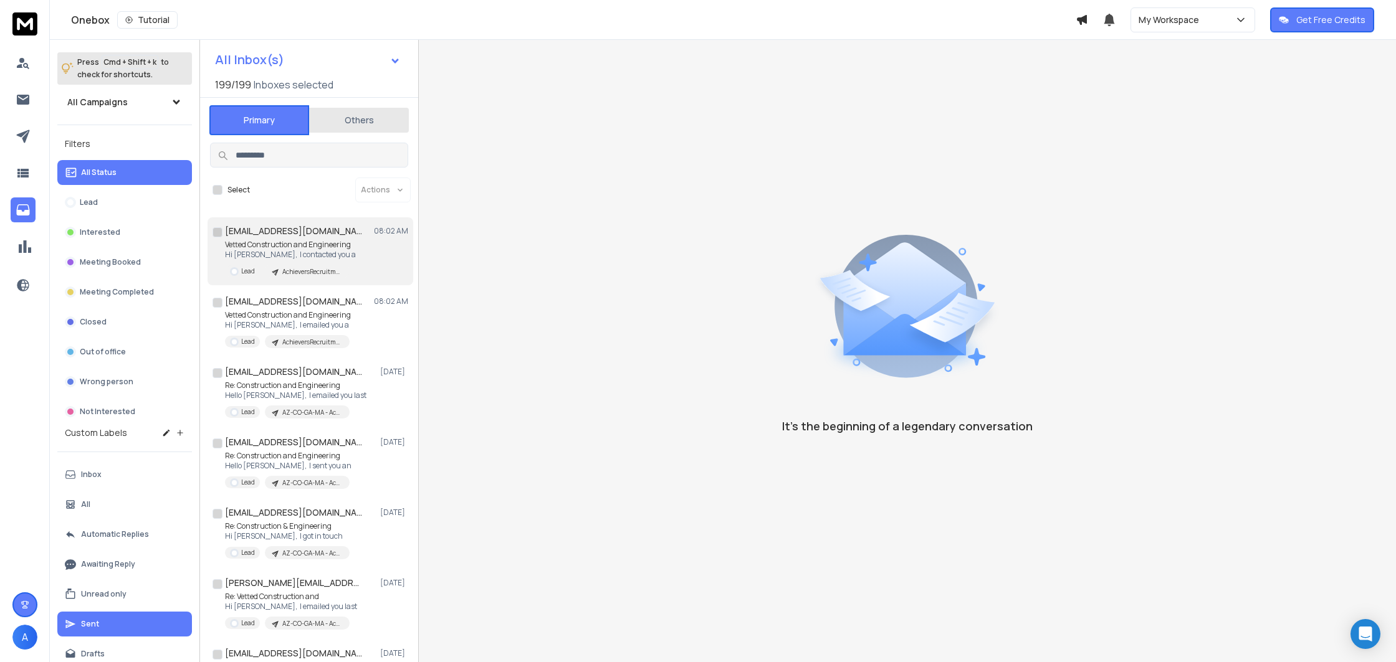
click at [278, 237] on h1 "[EMAIL_ADDRESS][DOMAIN_NAME]" at bounding box center [293, 231] width 137 height 12
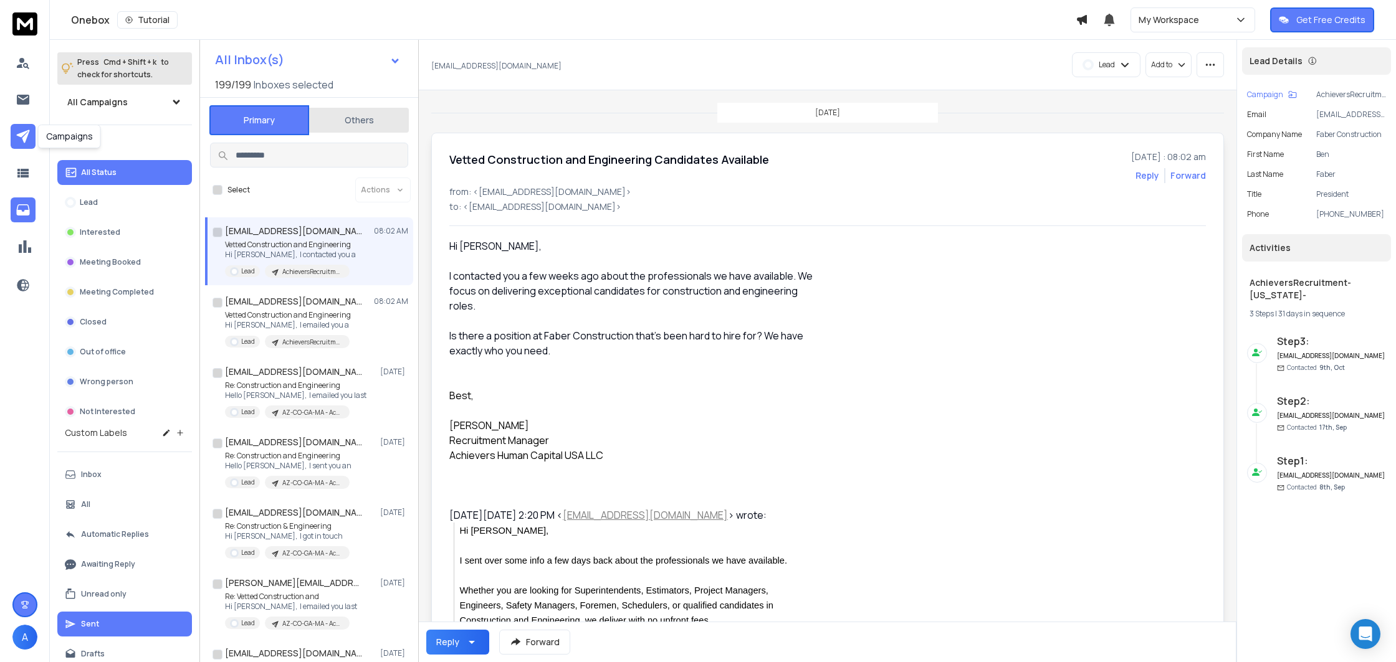
click at [23, 142] on icon at bounding box center [22, 136] width 13 height 13
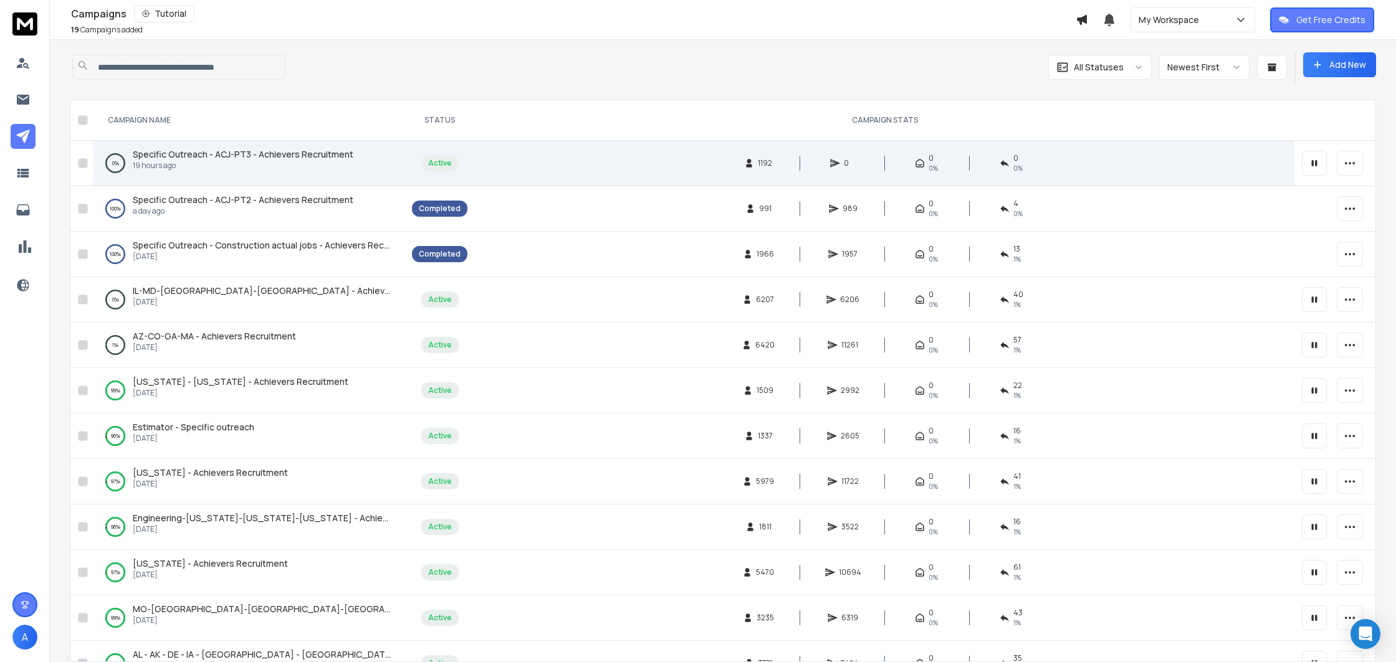
scroll to position [4, 0]
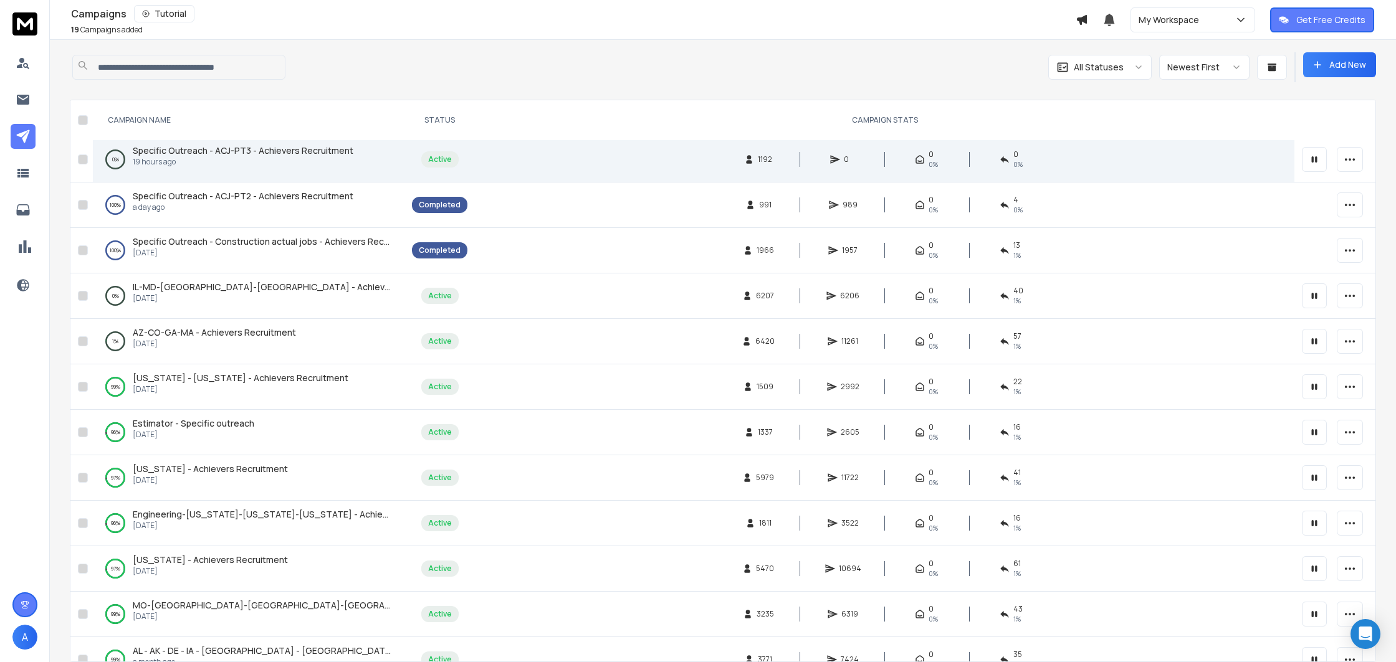
click at [547, 155] on div "1192 0 0 0% 0 0%" at bounding box center [884, 160] width 805 height 20
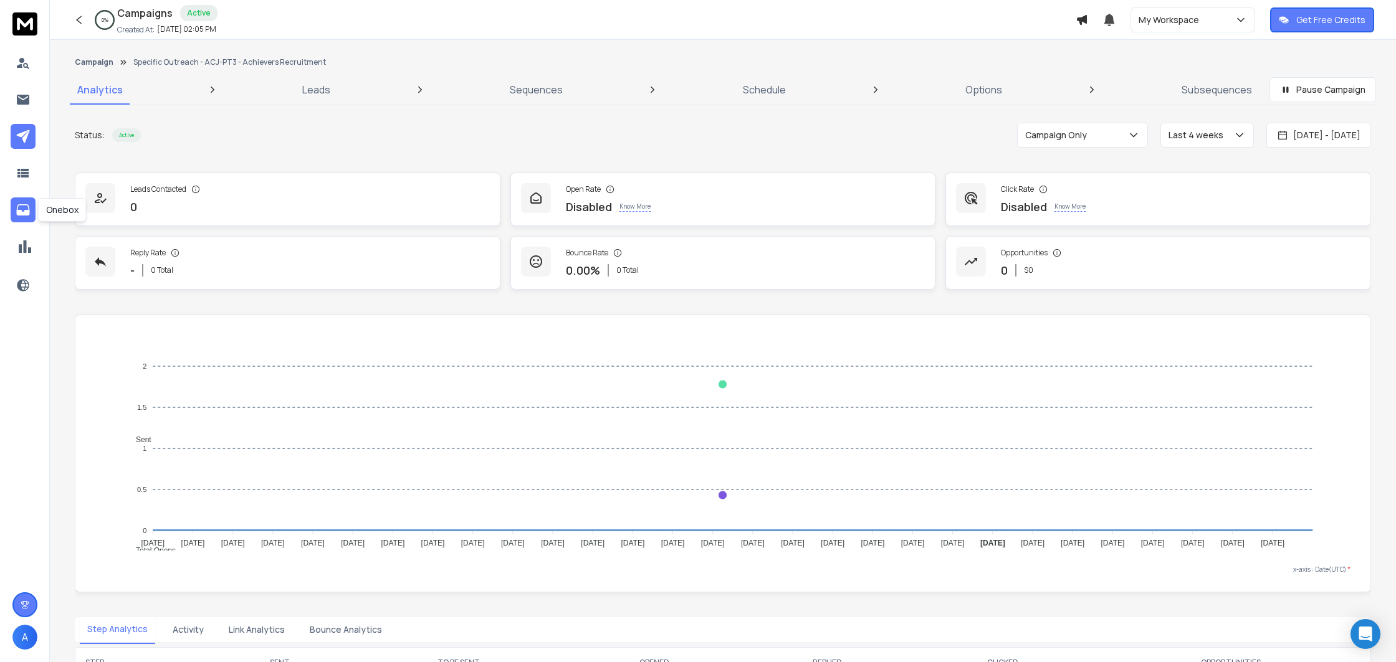
click at [22, 203] on icon at bounding box center [23, 210] width 15 height 15
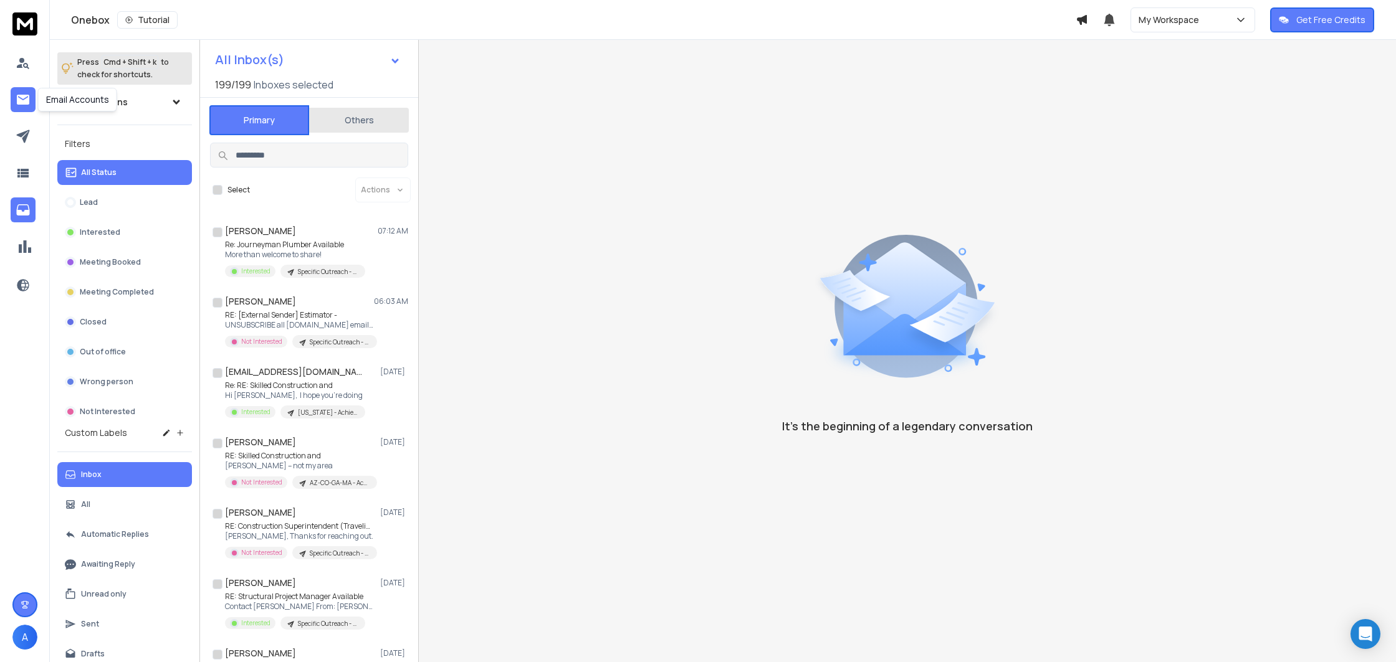
click at [21, 103] on icon at bounding box center [23, 100] width 12 height 10
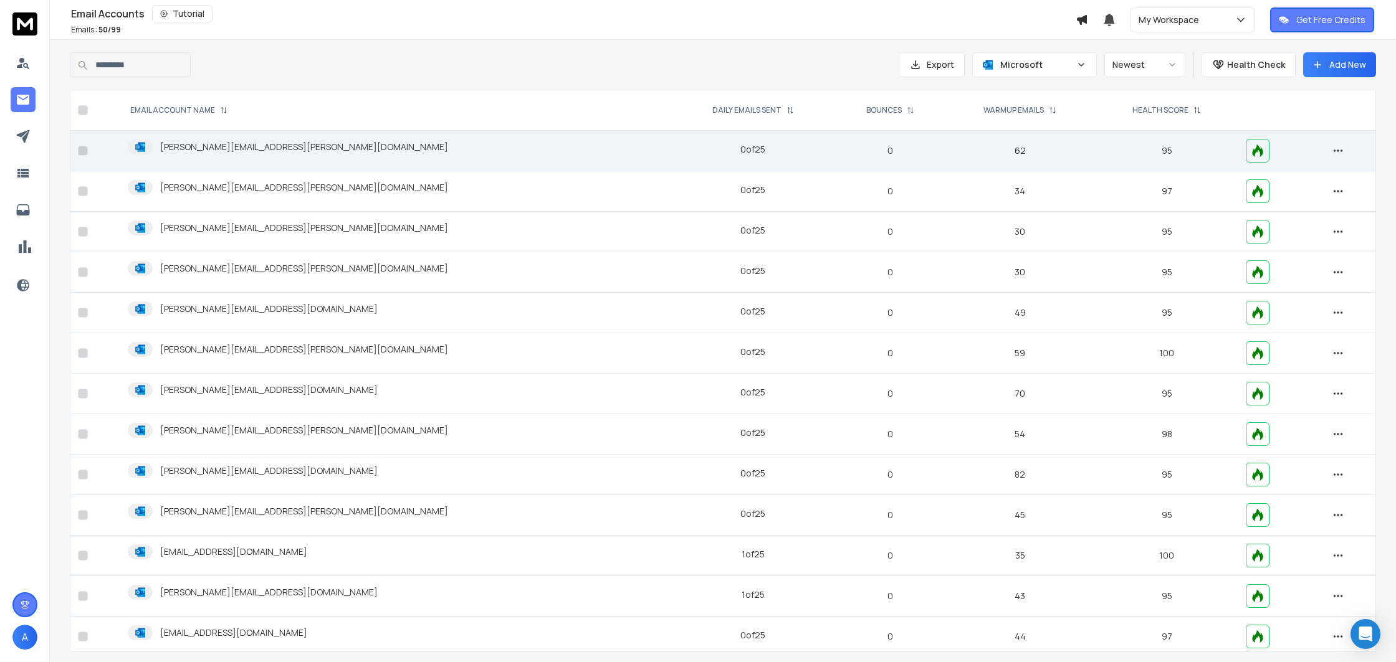
click at [474, 156] on td "[PERSON_NAME][EMAIL_ADDRESS][PERSON_NAME][DOMAIN_NAME]" at bounding box center [395, 151] width 550 height 41
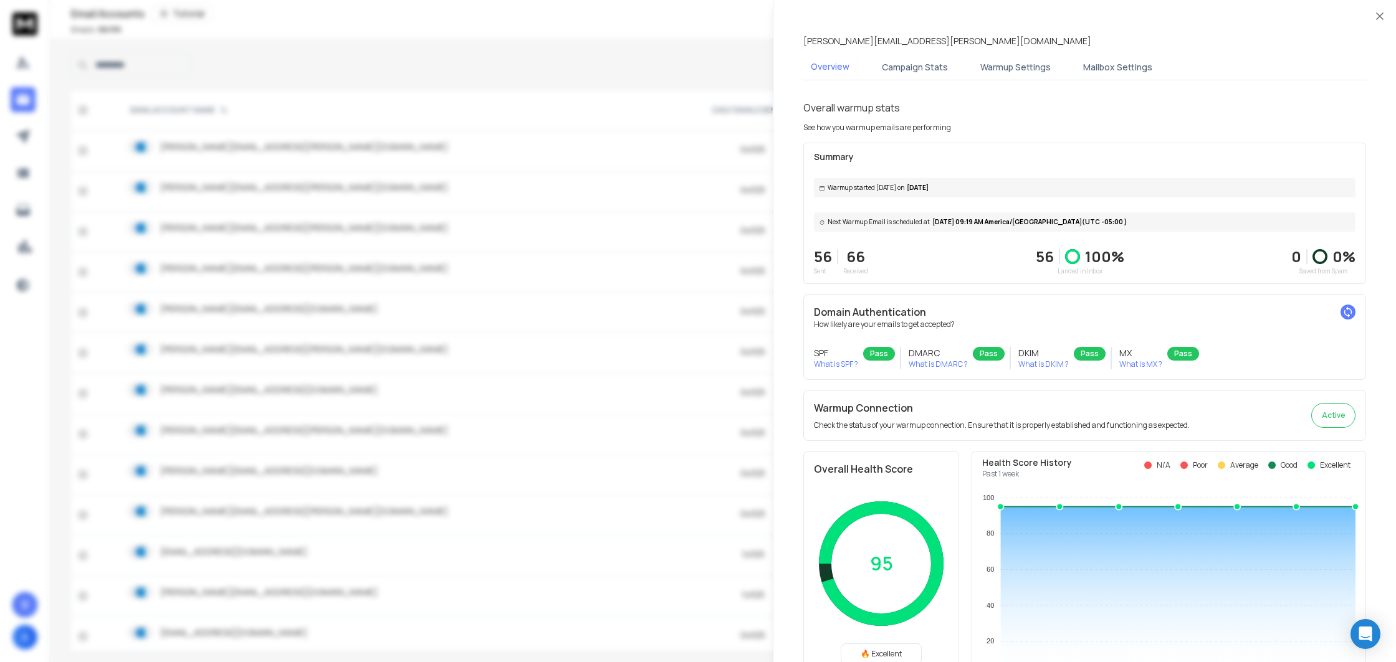
click at [1041, 68] on button "Warmup Settings" at bounding box center [1015, 67] width 85 height 27
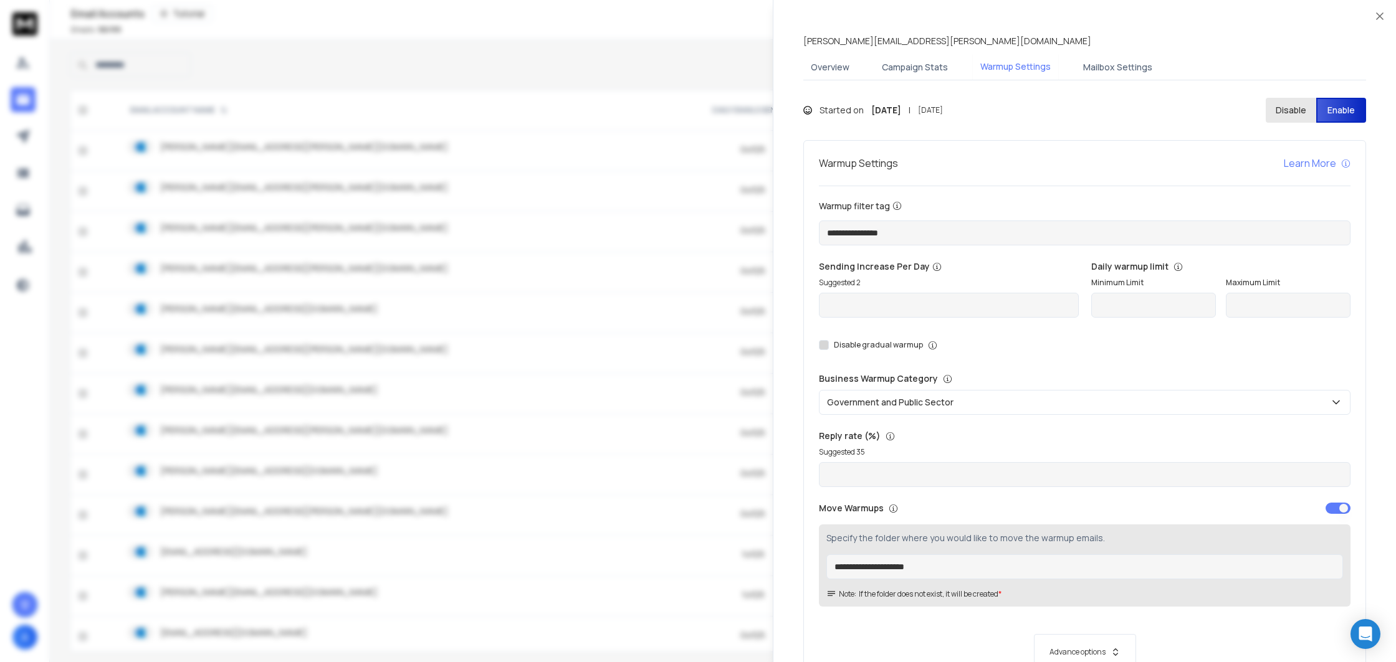
click at [1129, 64] on button "Mailbox Settings" at bounding box center [1118, 67] width 84 height 27
